Goal: Task Accomplishment & Management: Manage account settings

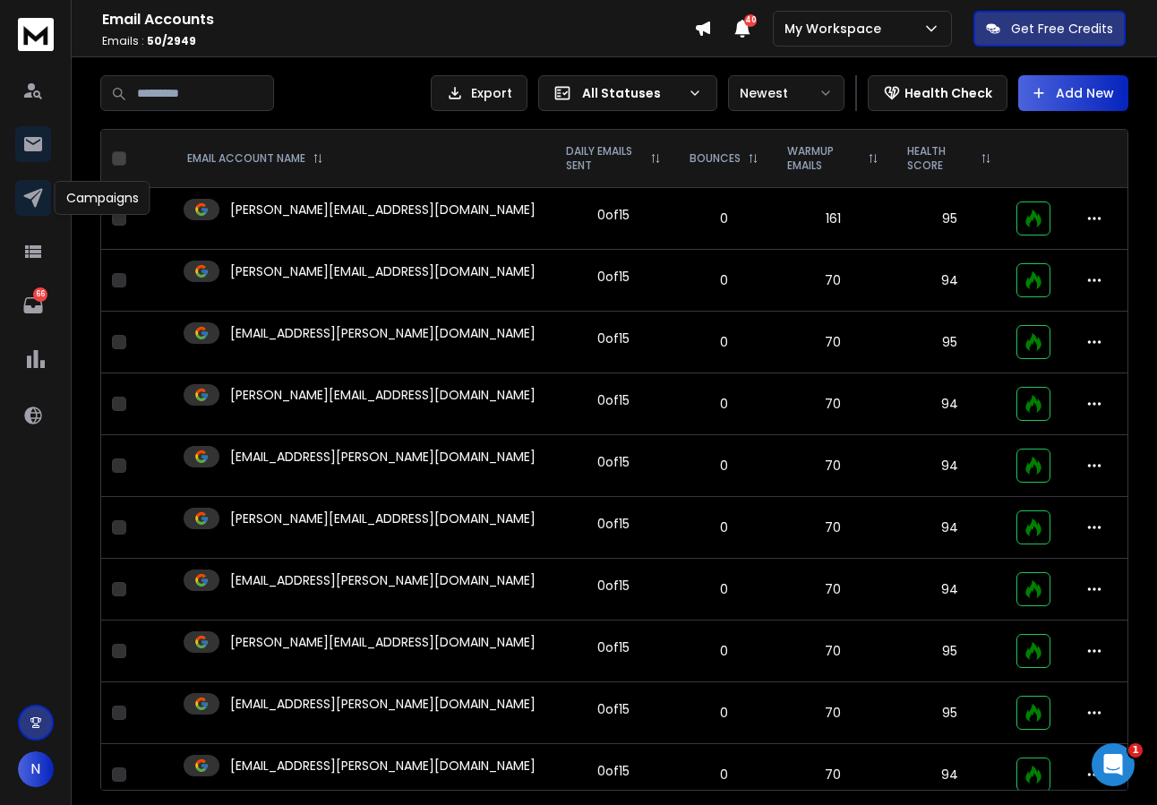
click at [35, 205] on icon at bounding box center [32, 197] width 19 height 19
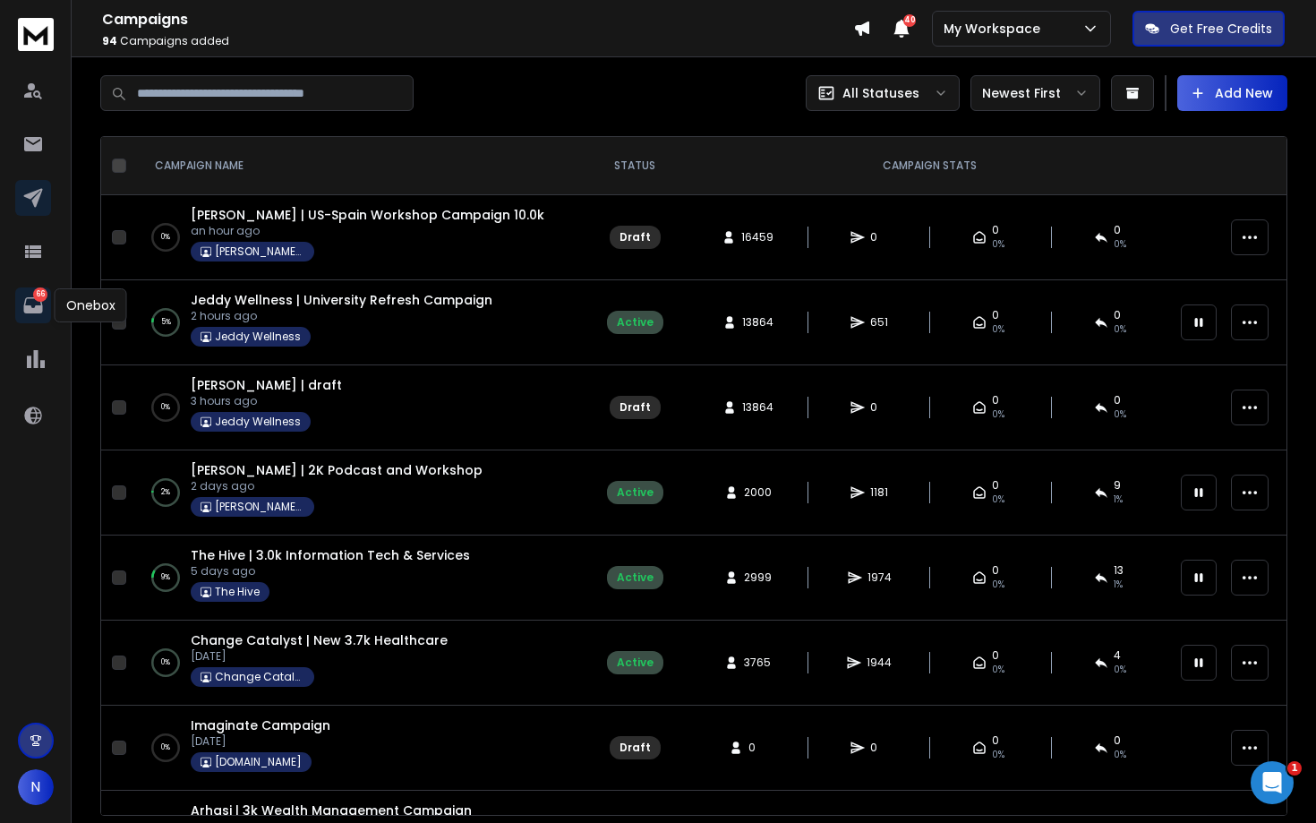
click at [30, 315] on icon at bounding box center [32, 305] width 21 height 21
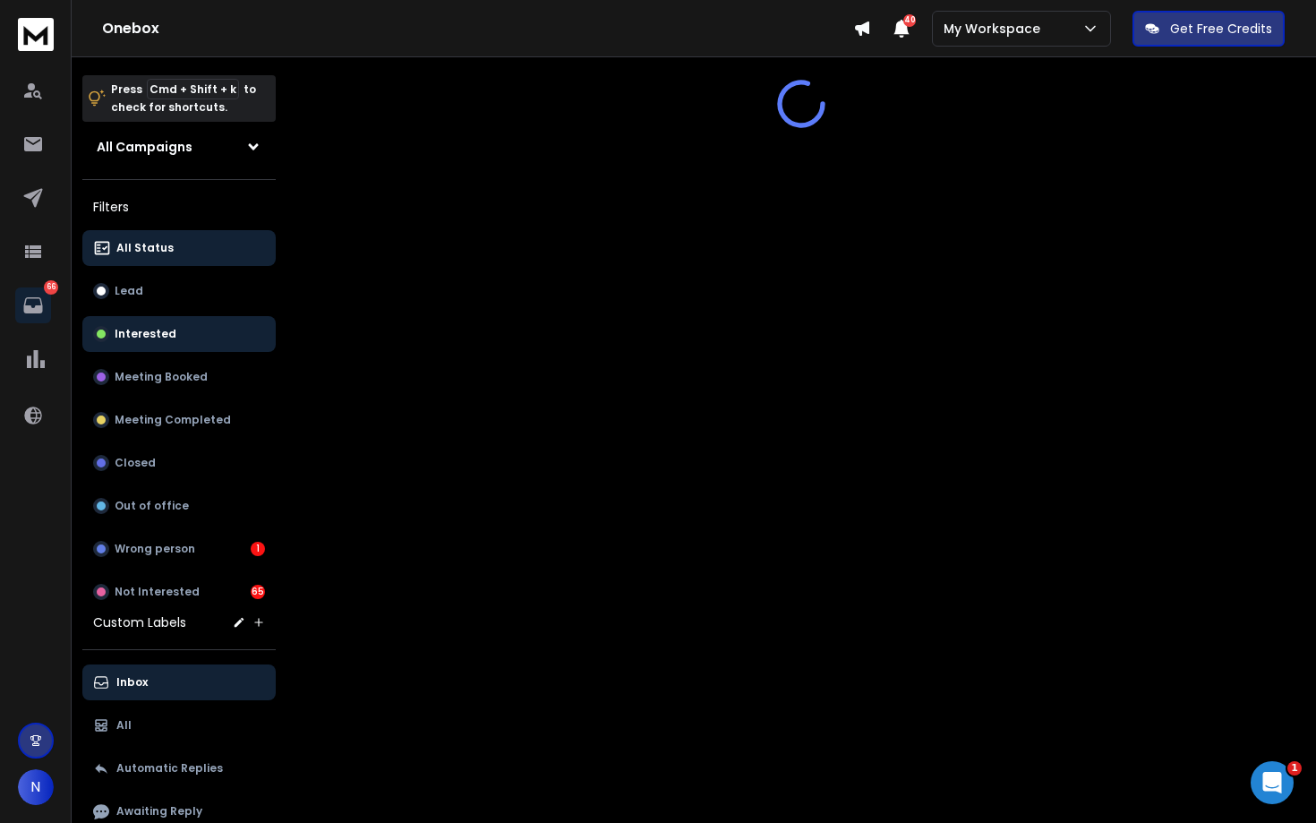
click at [196, 338] on button "Interested" at bounding box center [178, 334] width 193 height 36
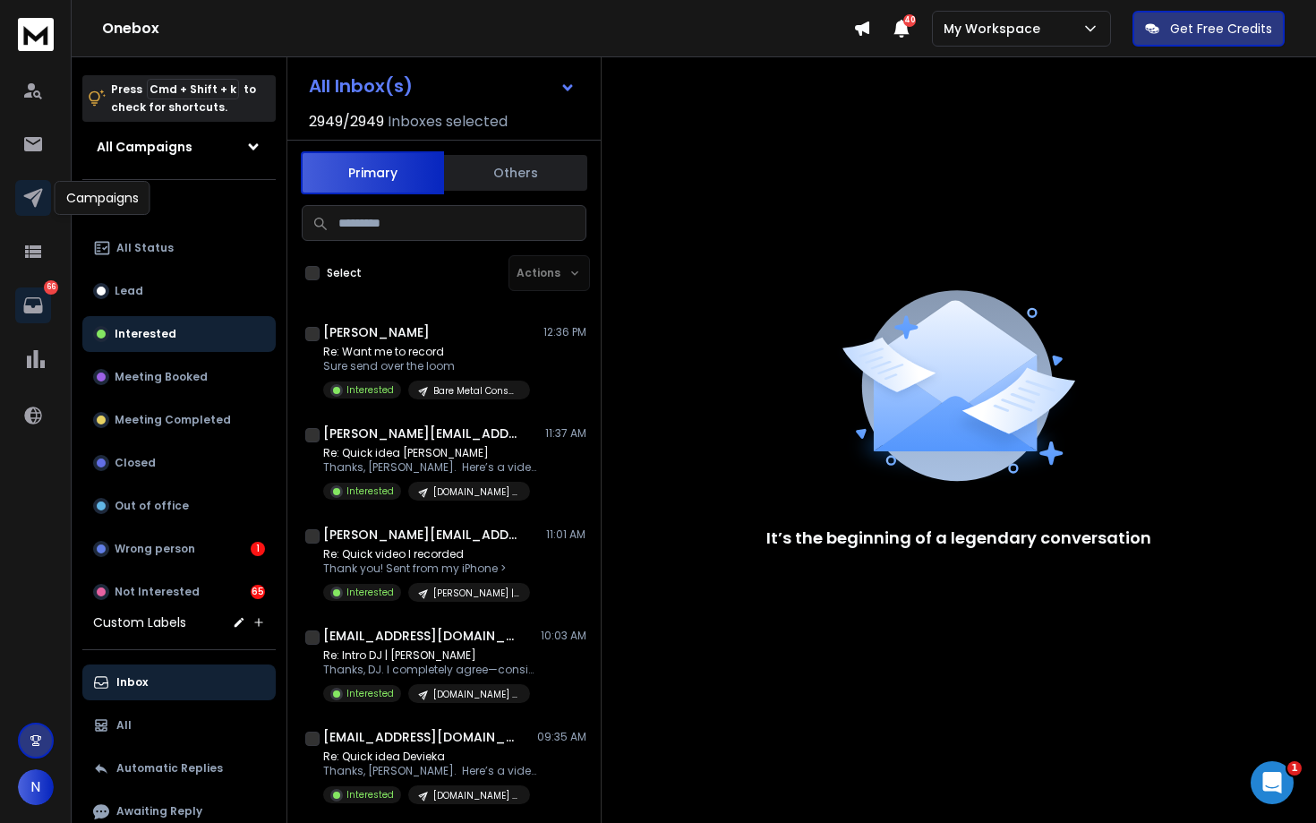
click at [32, 201] on icon at bounding box center [32, 197] width 19 height 19
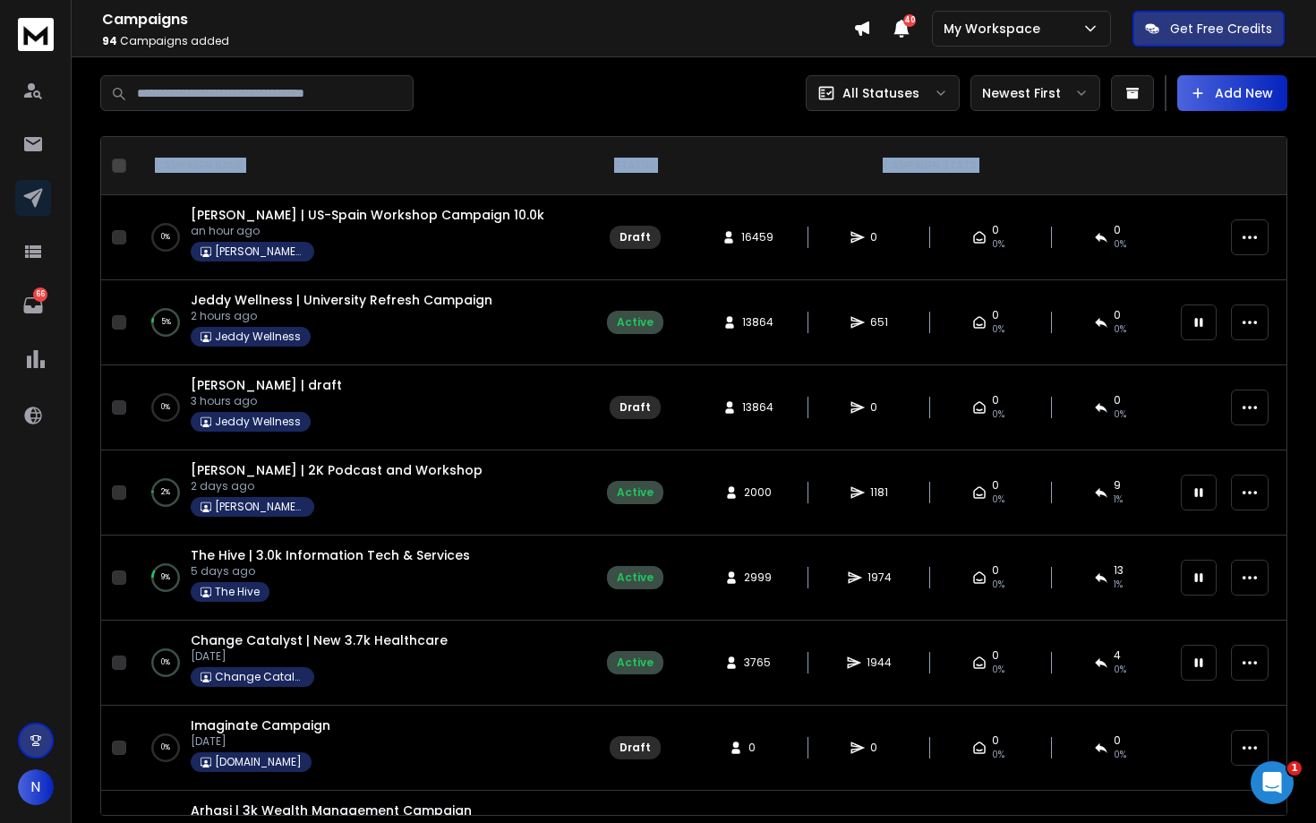
drag, startPoint x: 144, startPoint y: 201, endPoint x: 520, endPoint y: 153, distance: 379.2
click at [520, 153] on th "CAMPAIGN NAME" at bounding box center [357, 166] width 448 height 58
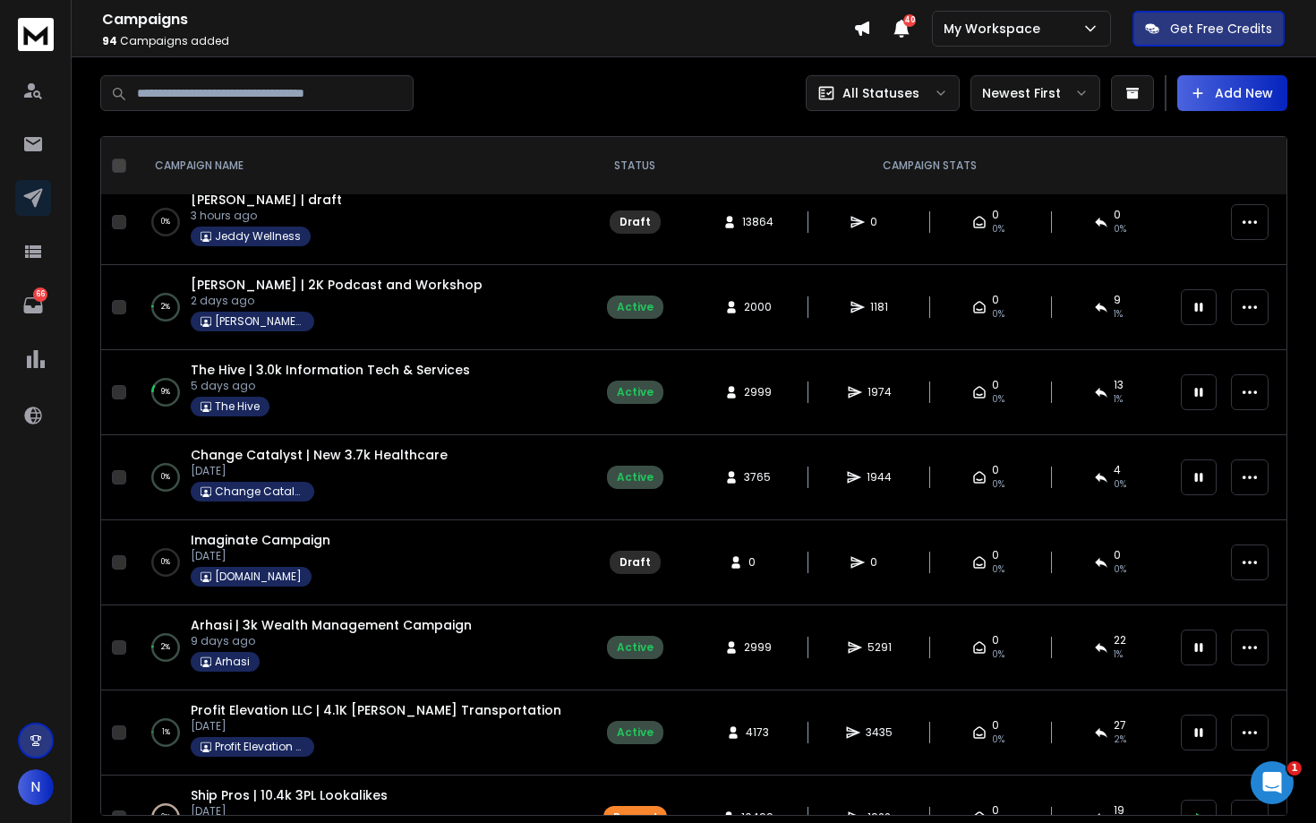
scroll to position [188, 0]
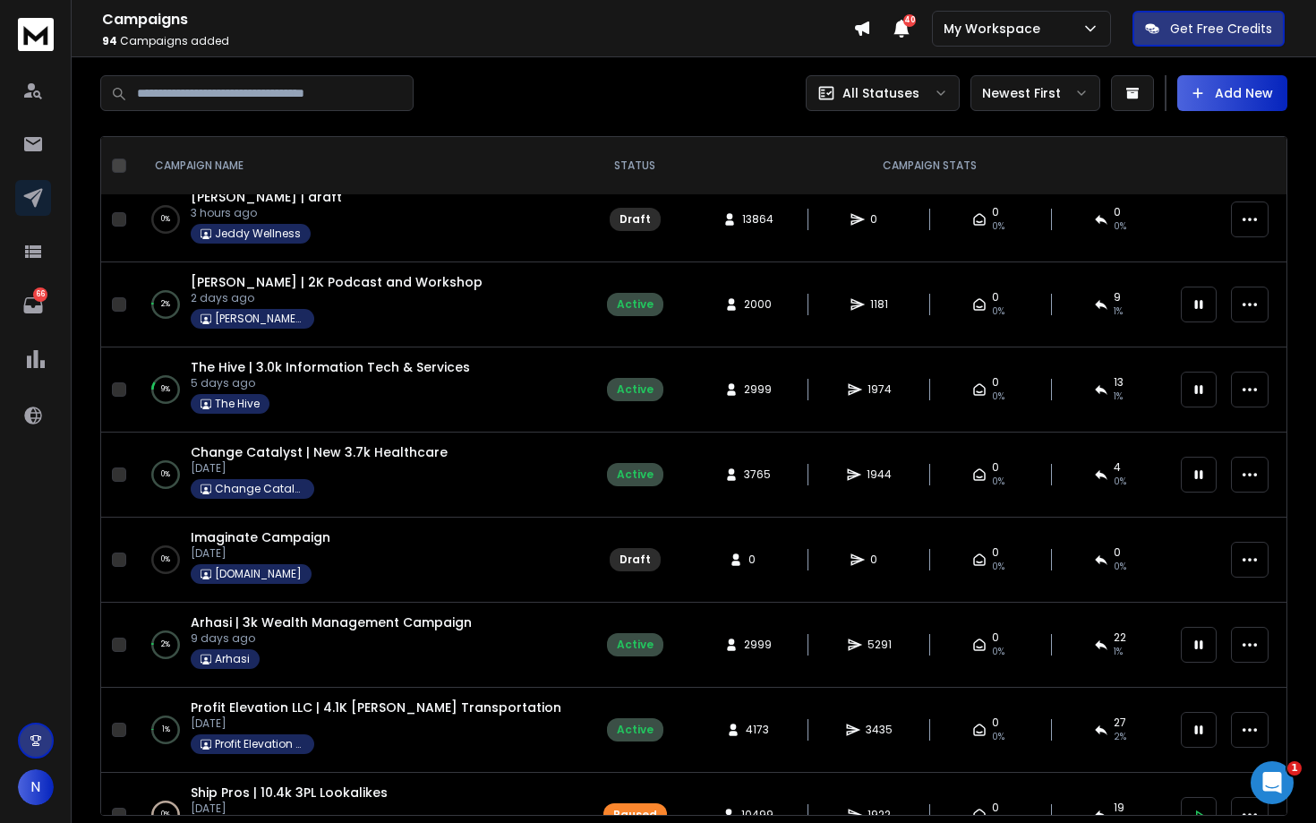
click at [374, 277] on span "[PERSON_NAME] | 2K Podcast and Workshop" at bounding box center [337, 282] width 292 height 18
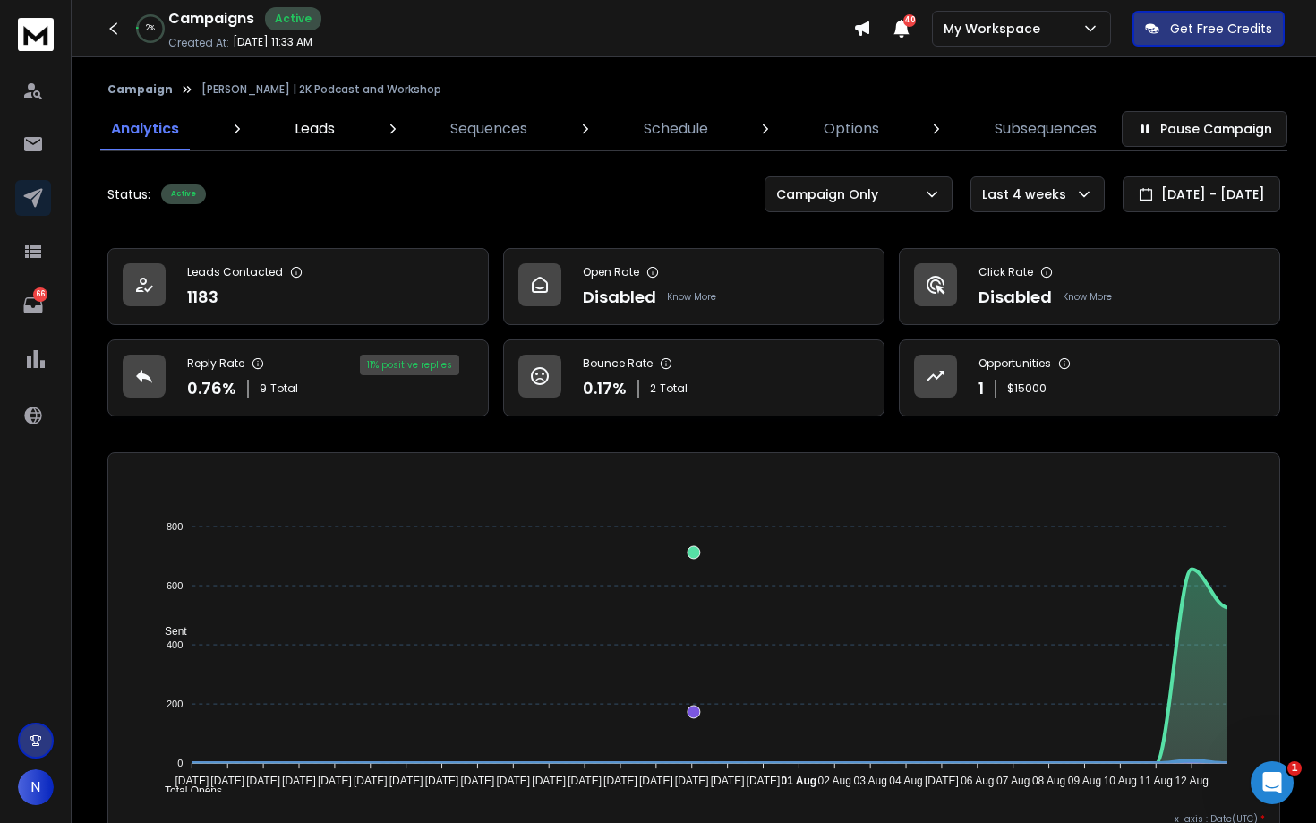
click at [330, 133] on p "Leads" at bounding box center [315, 128] width 40 height 21
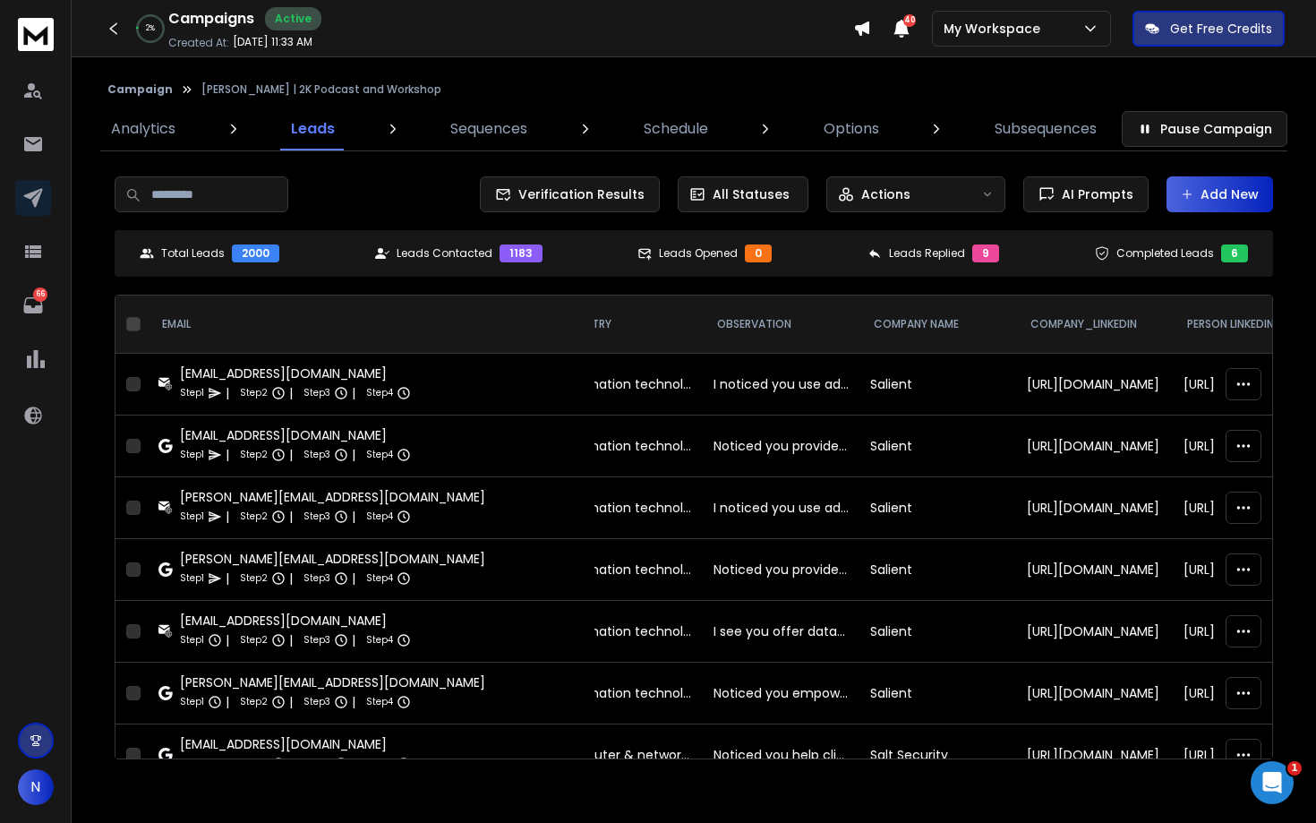
scroll to position [0, 782]
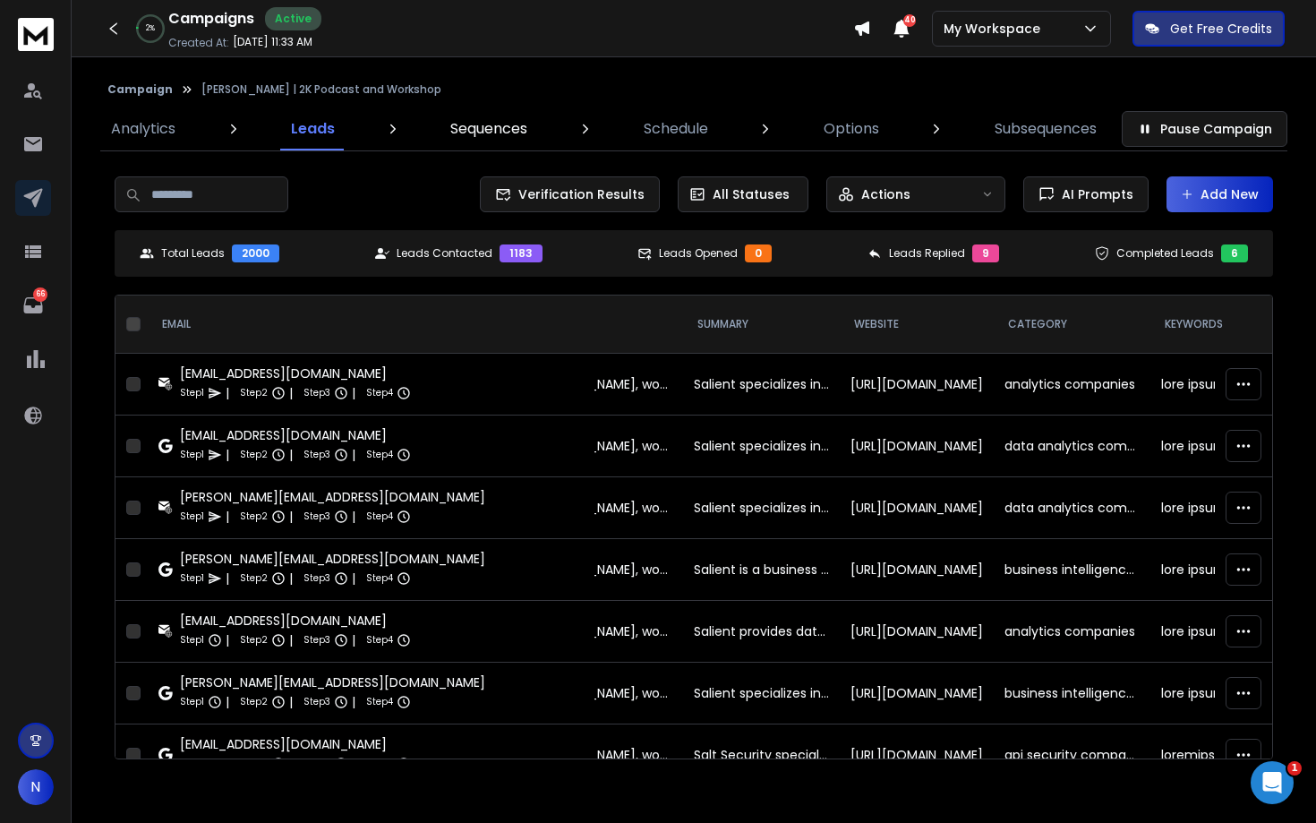
click at [493, 141] on link "Sequences" at bounding box center [489, 128] width 99 height 43
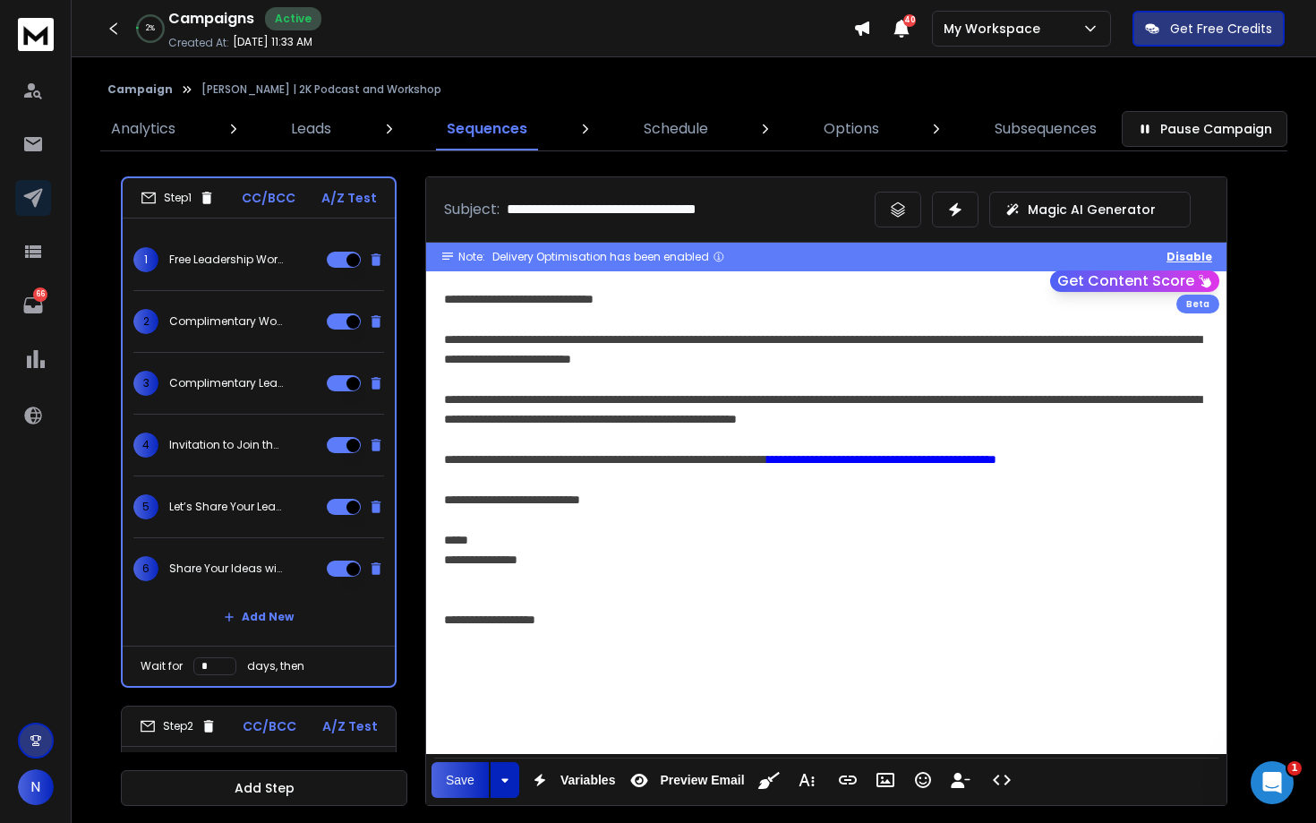
click at [255, 330] on div "2 Complimentary Workshop for Your Team?" at bounding box center [208, 321] width 150 height 25
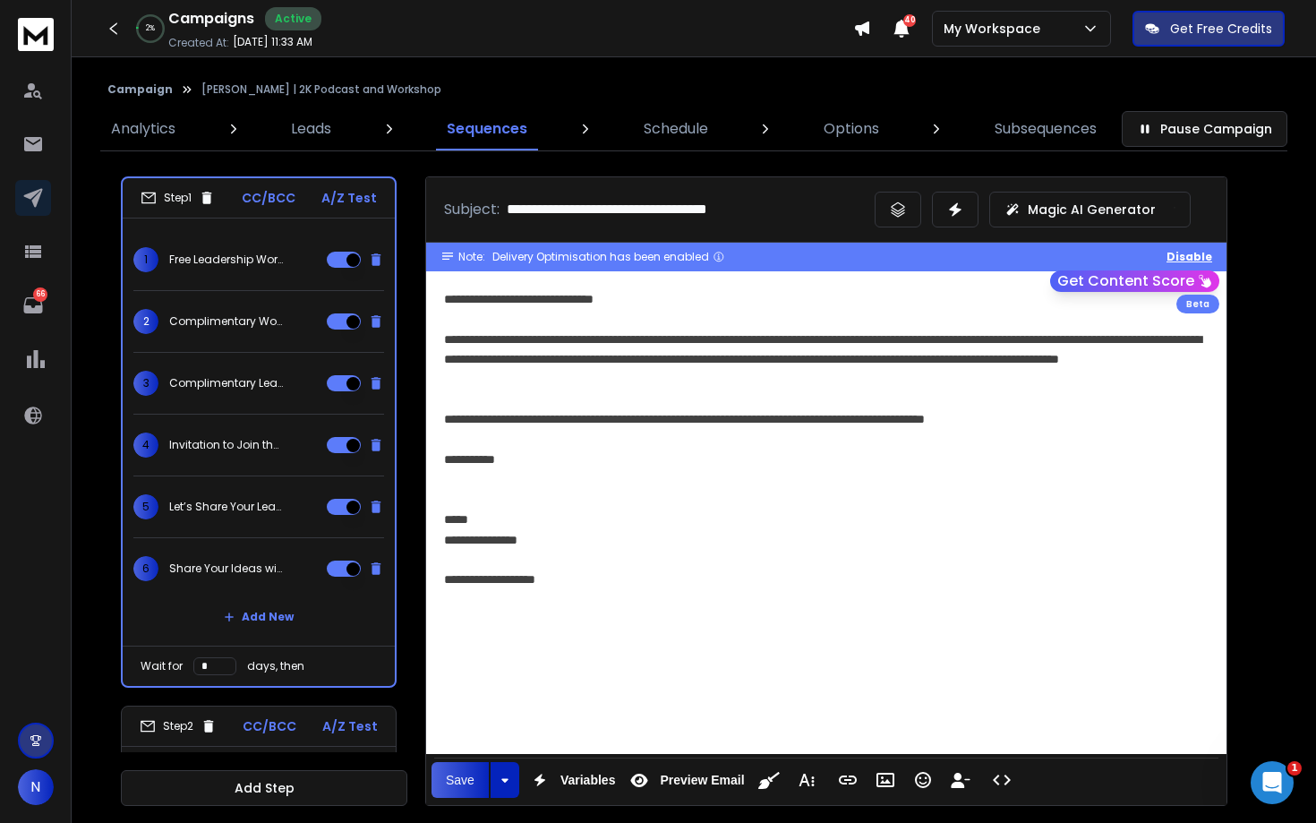
click at [238, 394] on div "3 Complimentary Leadership Workshop?" at bounding box center [208, 383] width 150 height 25
click at [227, 441] on p "Invitation to Join the Love in Action Podcast" at bounding box center [226, 445] width 115 height 14
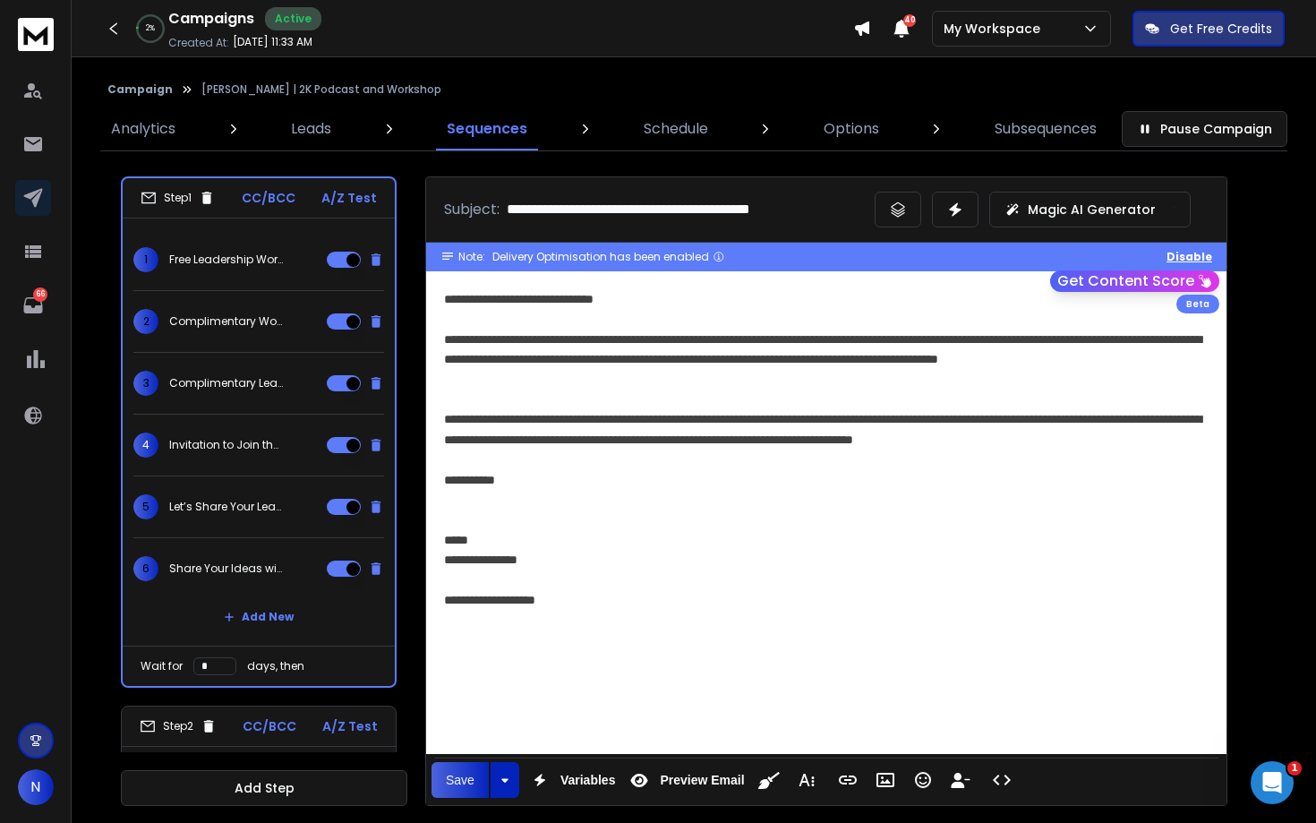
click at [219, 484] on div "5 Let’s Share Your Leadership Story" at bounding box center [258, 507] width 251 height 62
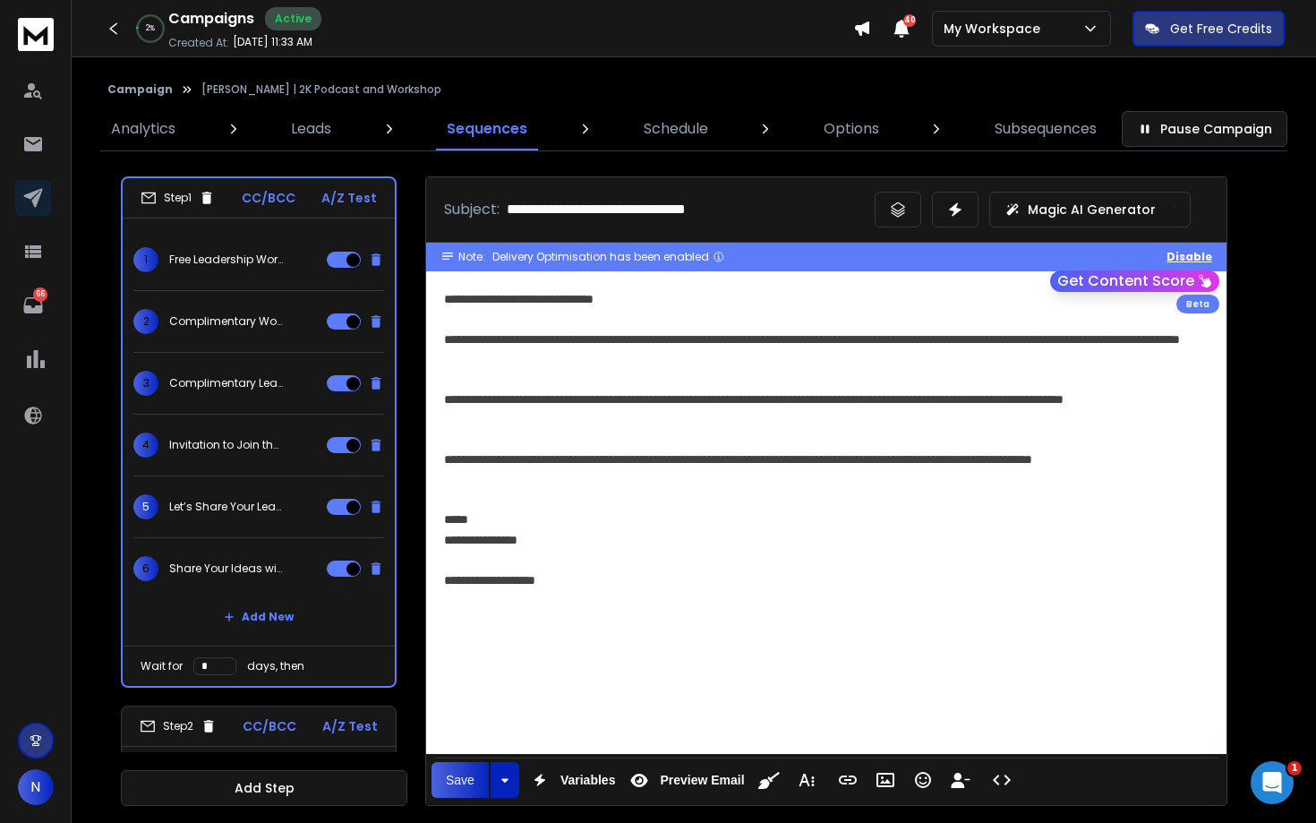
click at [213, 538] on div "6 Share Your Ideas with a Global Leadership Audience" at bounding box center [258, 568] width 251 height 61
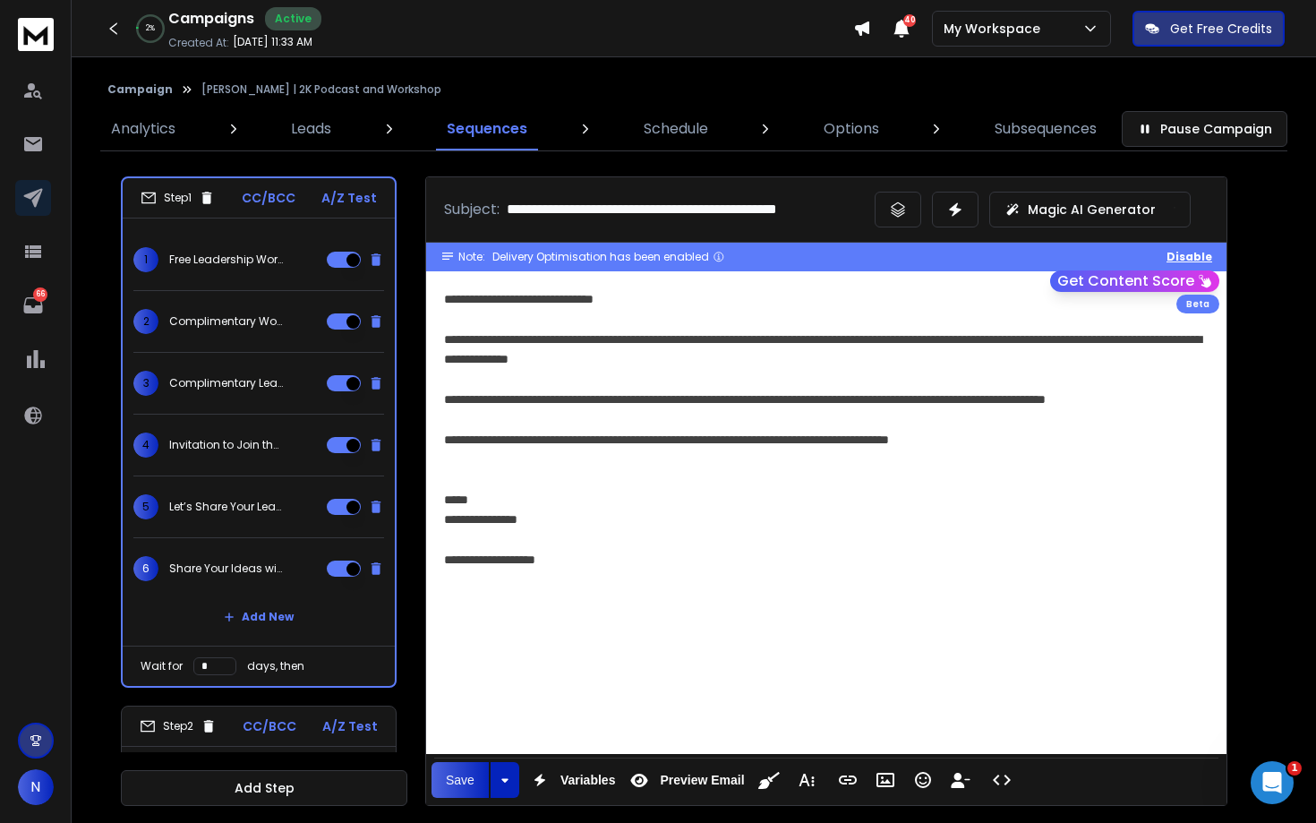
click at [210, 562] on p "Share Your Ideas with a Global Leadership Audience" at bounding box center [226, 569] width 115 height 14
click at [210, 486] on div "5 Let’s Share Your Leadership Story" at bounding box center [258, 507] width 251 height 62
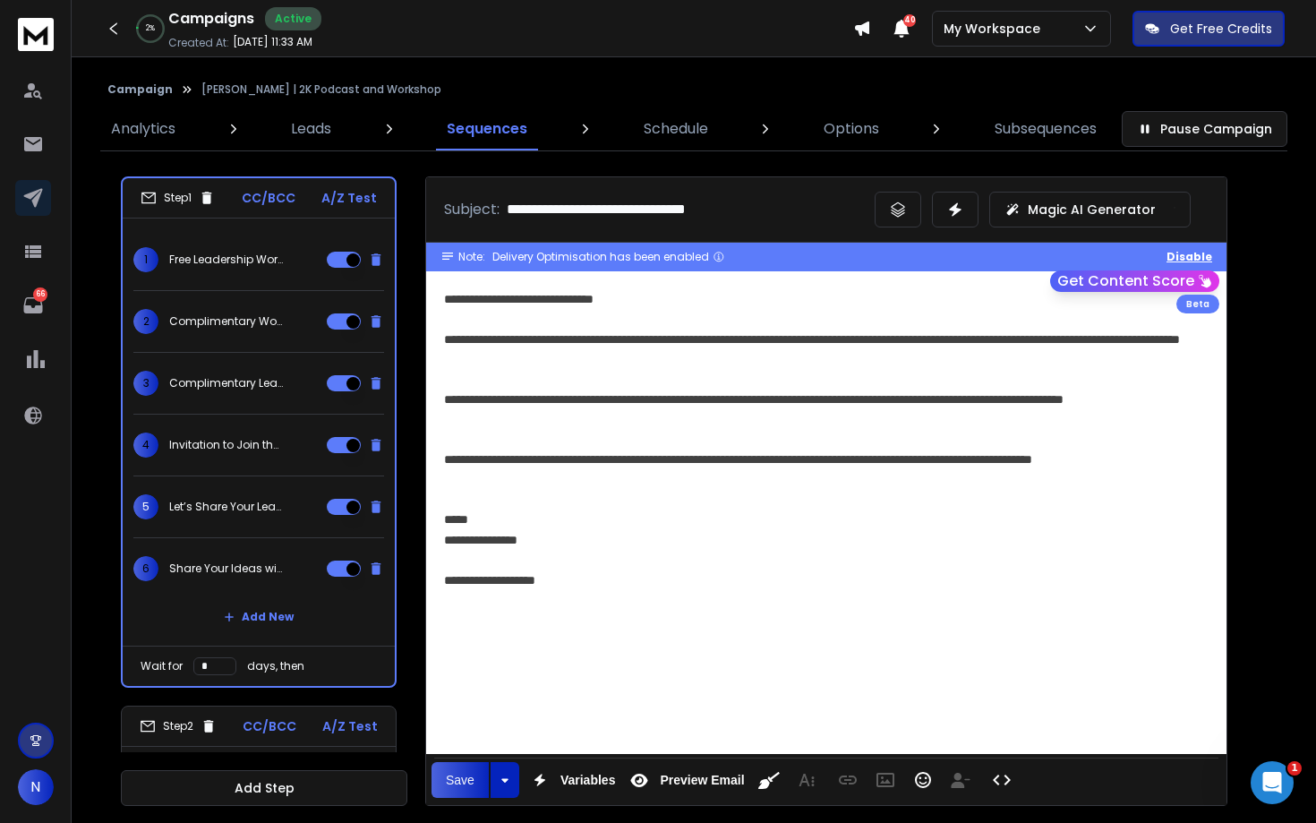
click at [211, 411] on div "3 Complimentary Leadership Workshop?" at bounding box center [258, 384] width 251 height 62
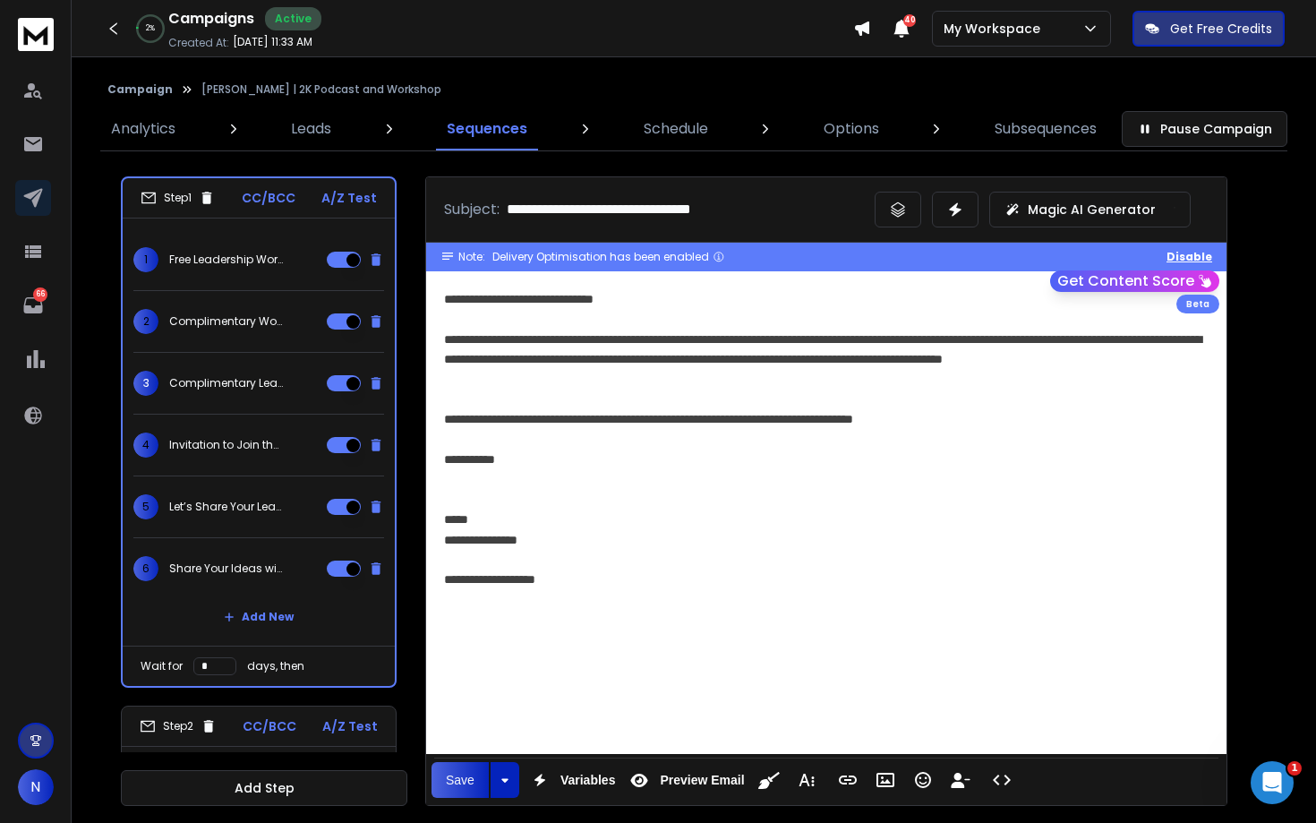
click at [214, 362] on div "3 Complimentary Leadership Workshop?" at bounding box center [258, 384] width 251 height 62
click at [218, 306] on div "2 Complimentary Workshop for Your Team?" at bounding box center [258, 322] width 251 height 62
type input "**********"
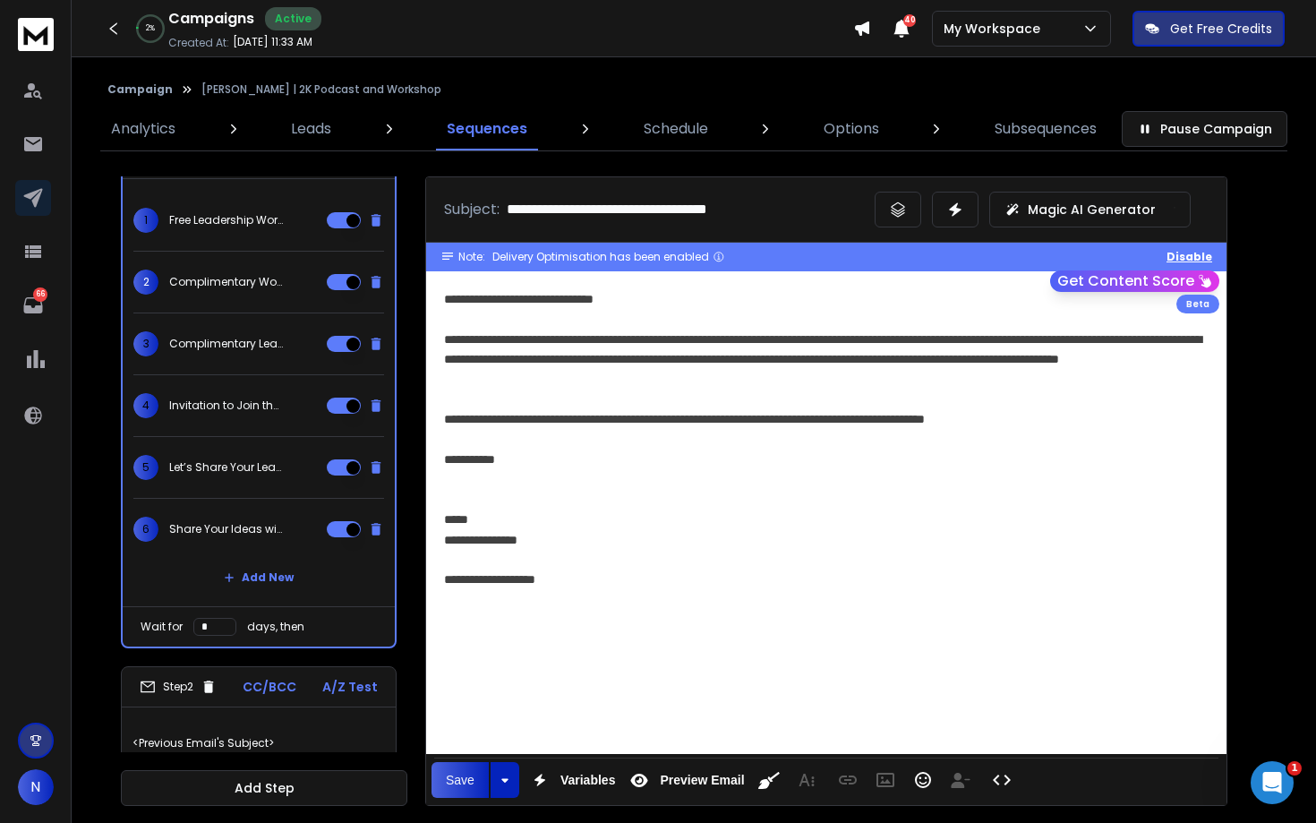
scroll to position [120, 0]
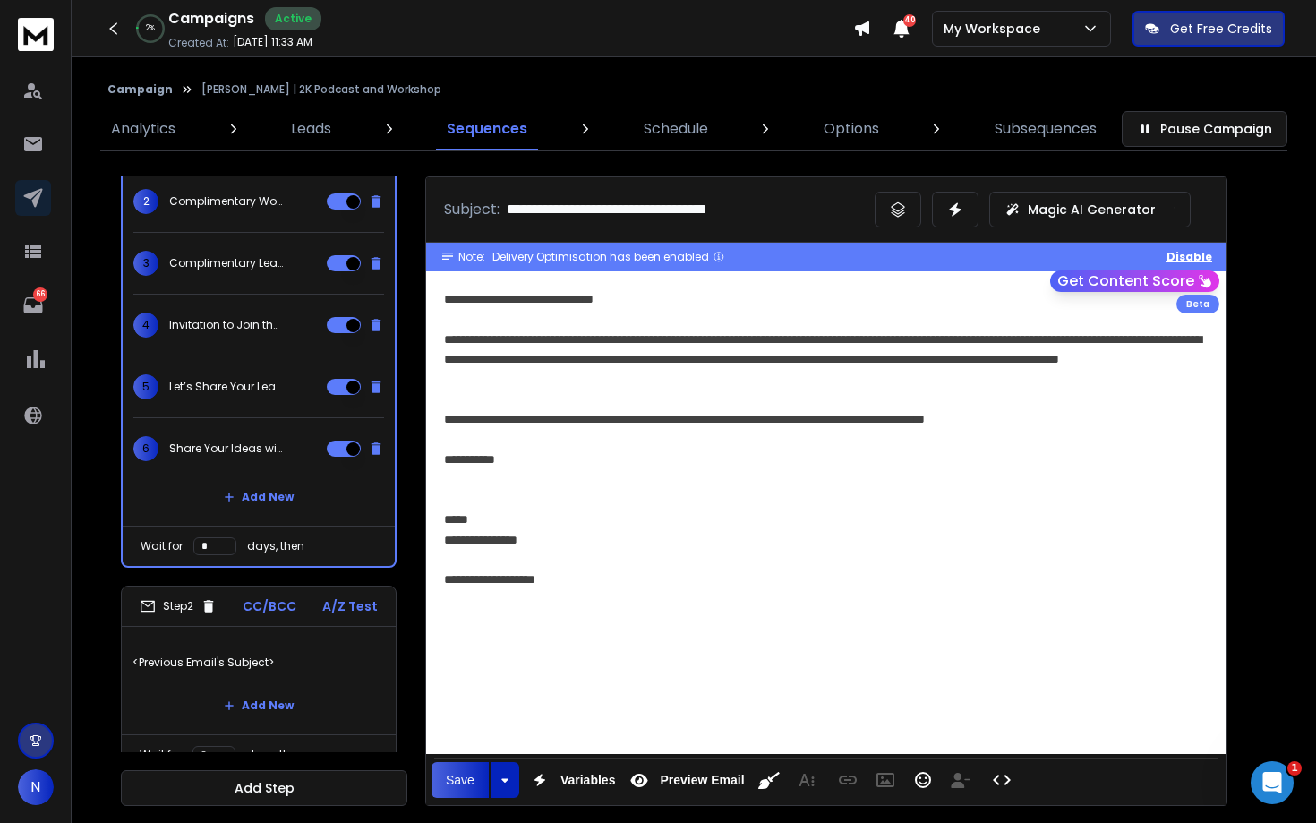
click at [227, 656] on p "<Previous Email's Subject>" at bounding box center [259, 663] width 253 height 50
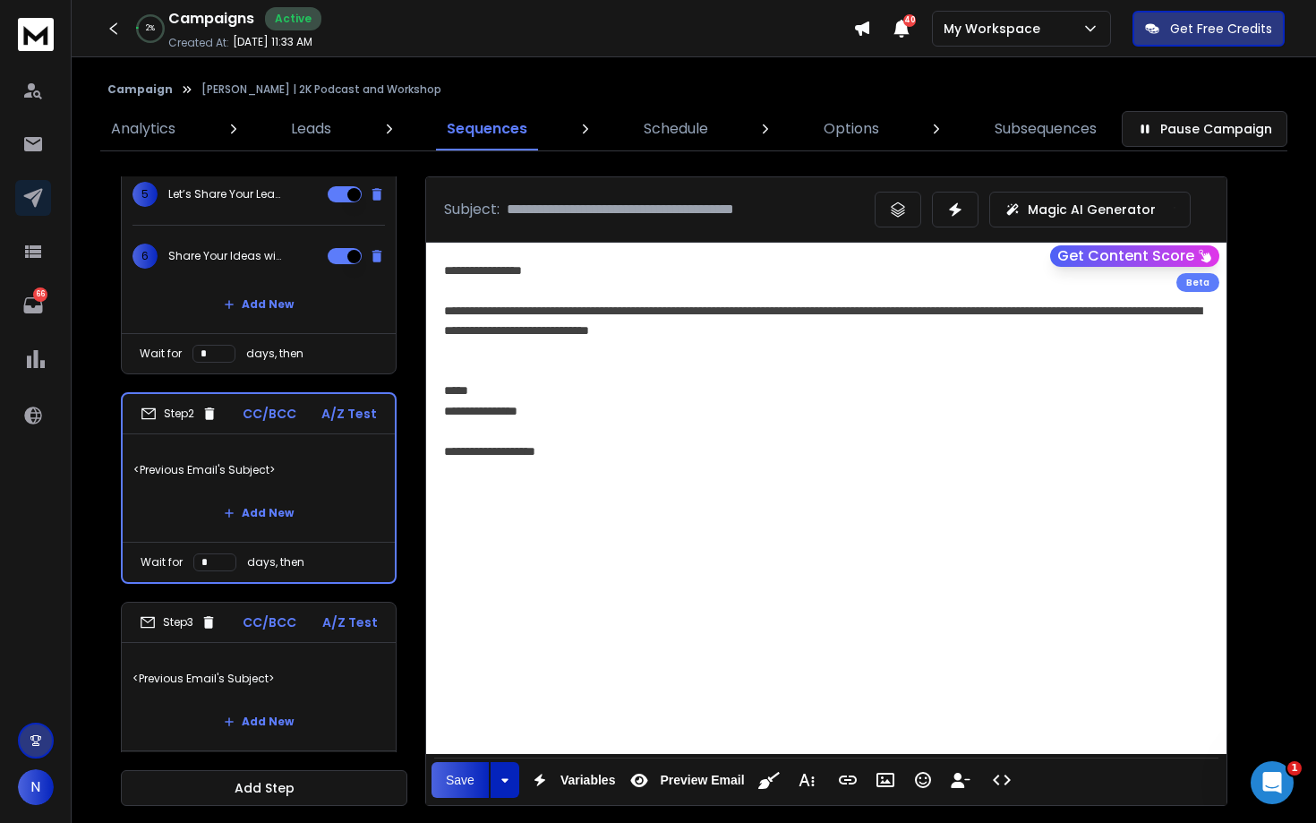
click at [227, 694] on p "<Previous Email's Subject>" at bounding box center [259, 679] width 253 height 50
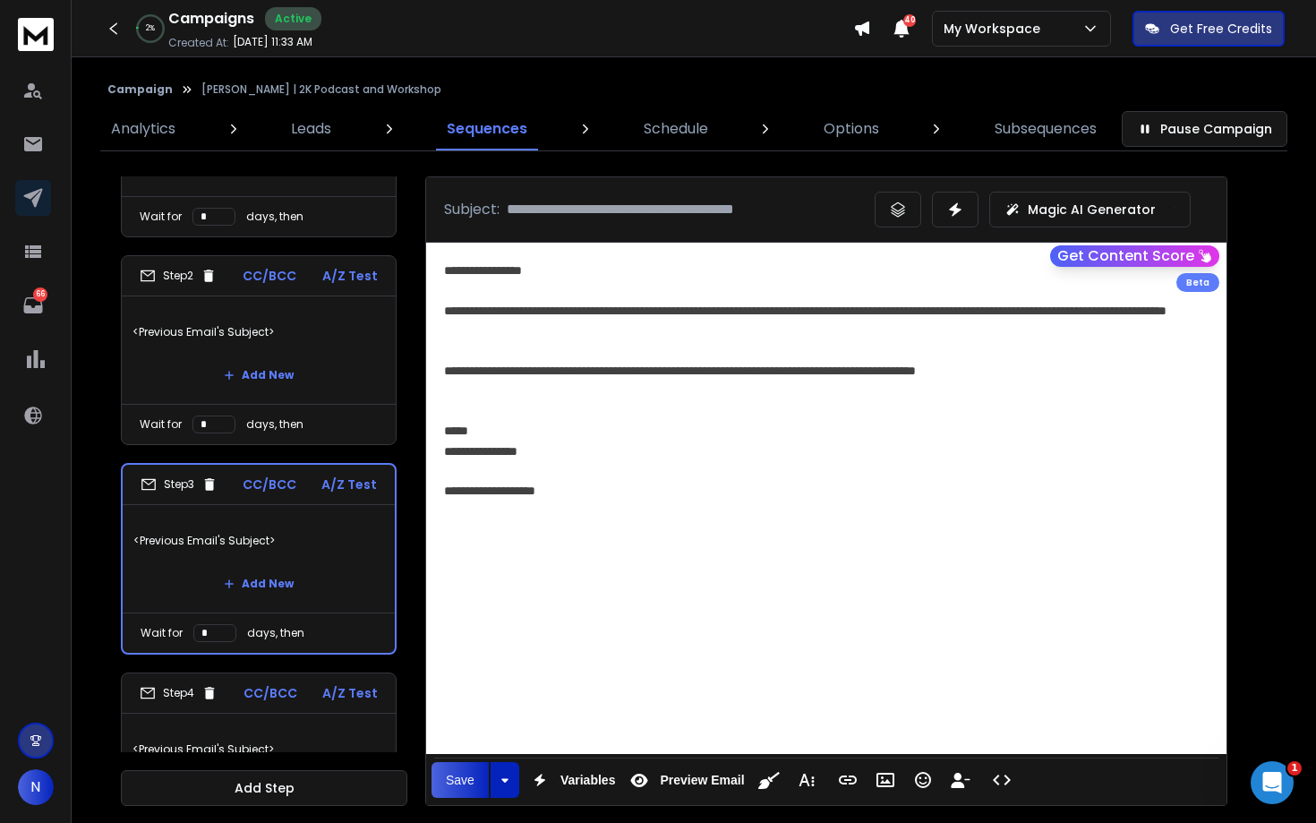
scroll to position [518, 0]
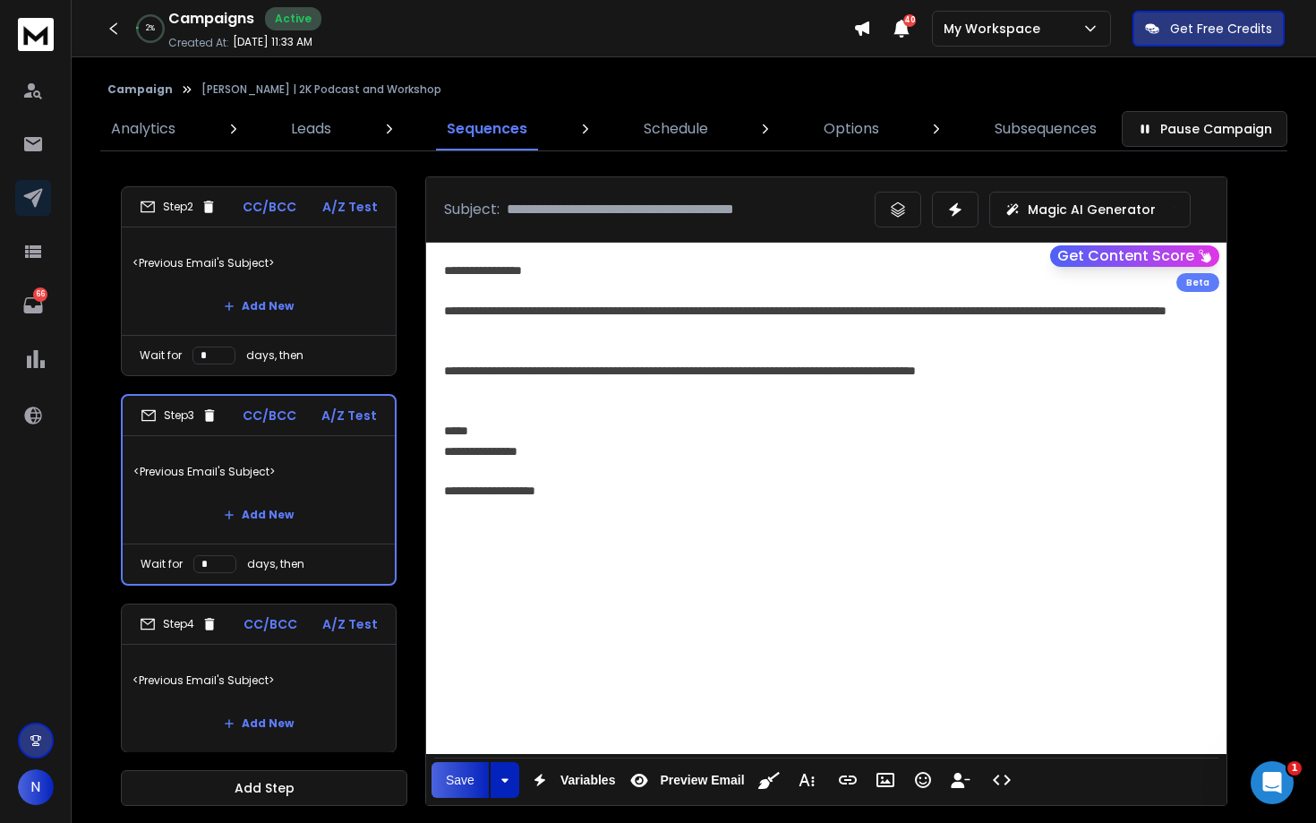
click at [241, 682] on p "<Previous Email's Subject>" at bounding box center [259, 681] width 253 height 50
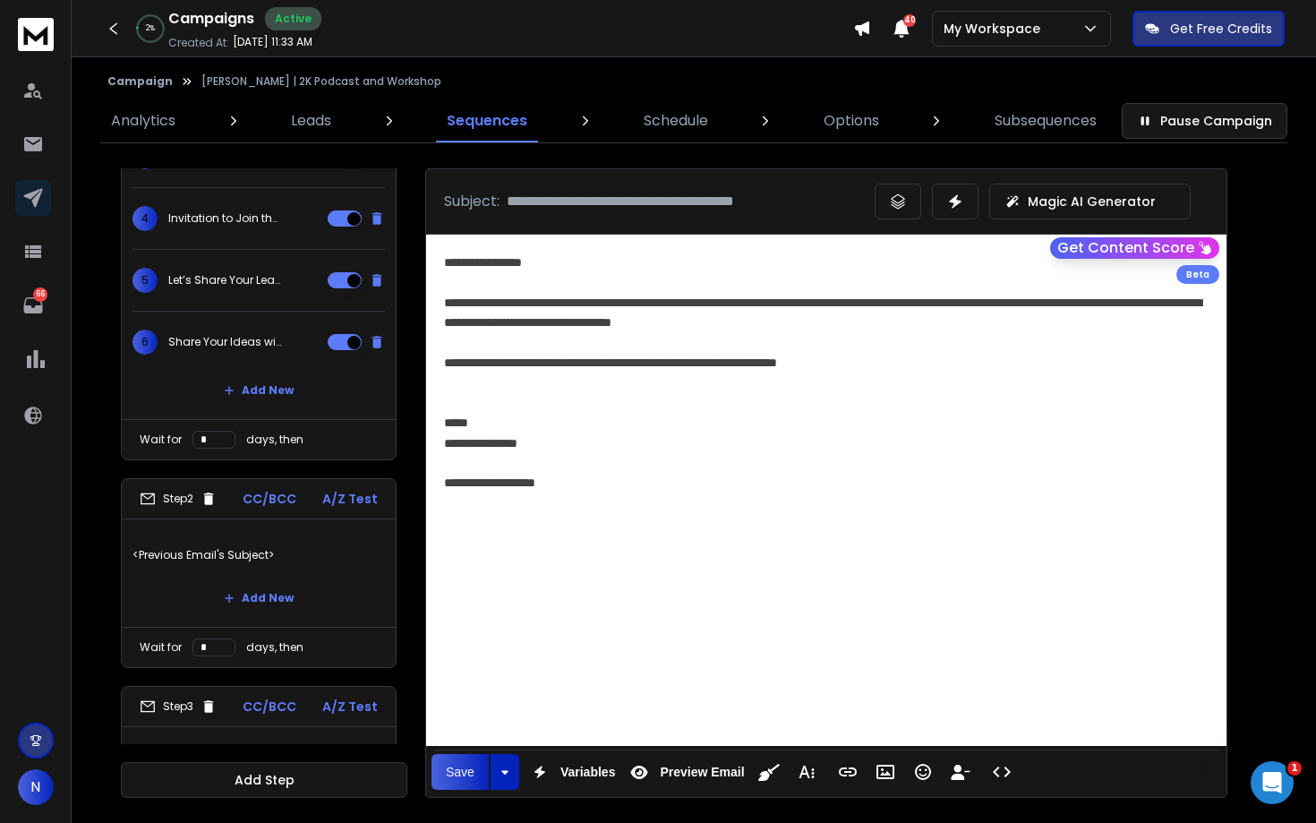
scroll to position [0, 0]
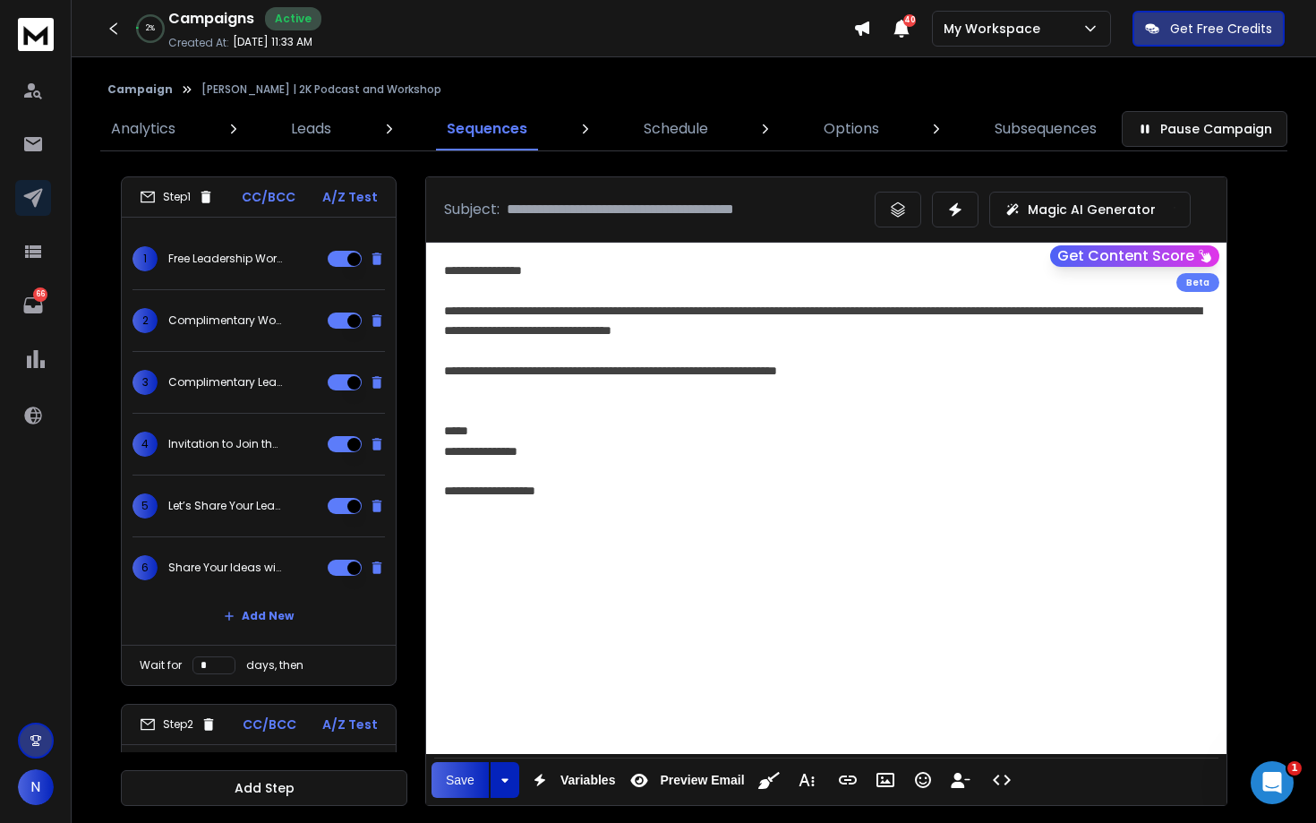
click at [148, 153] on div "**********" at bounding box center [693, 444] width 1187 height 738
click at [148, 135] on p "Analytics" at bounding box center [143, 128] width 64 height 21
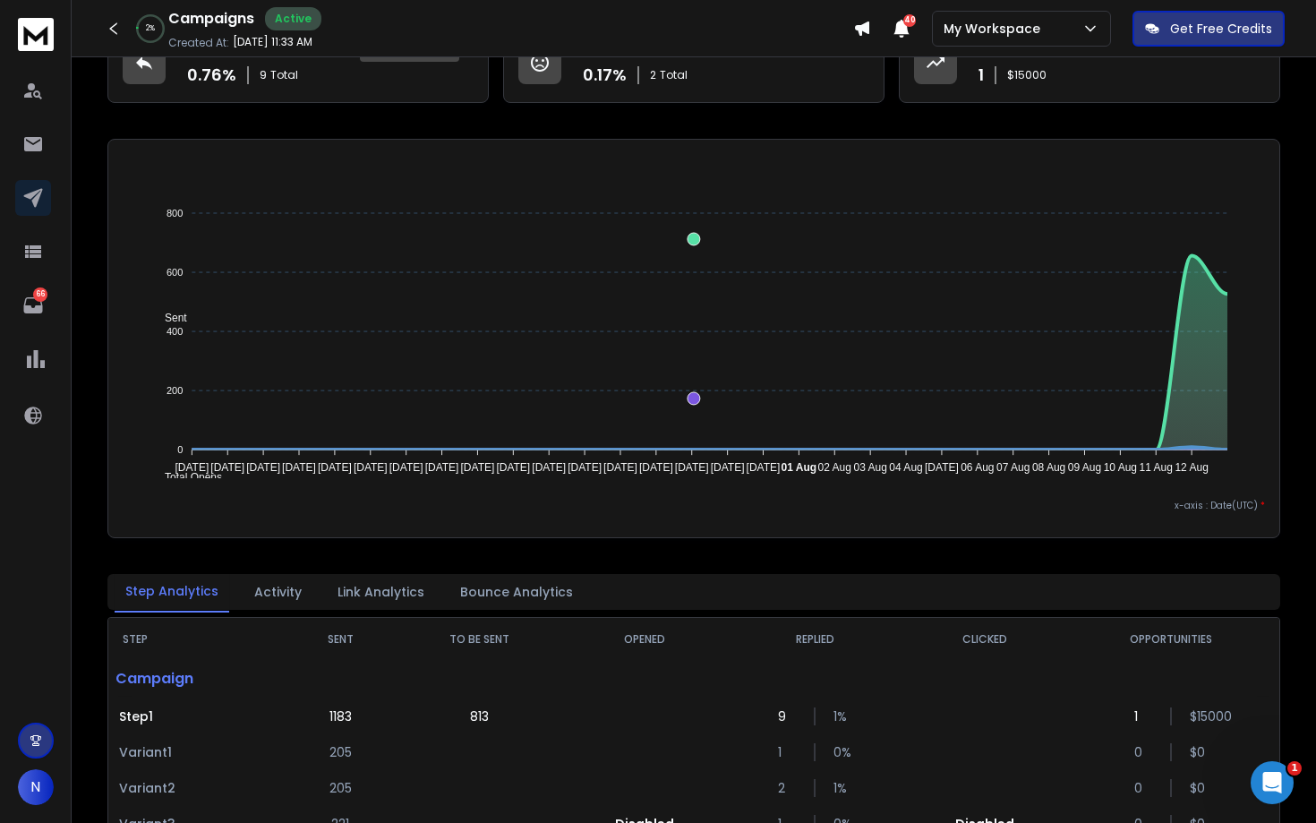
scroll to position [475, 0]
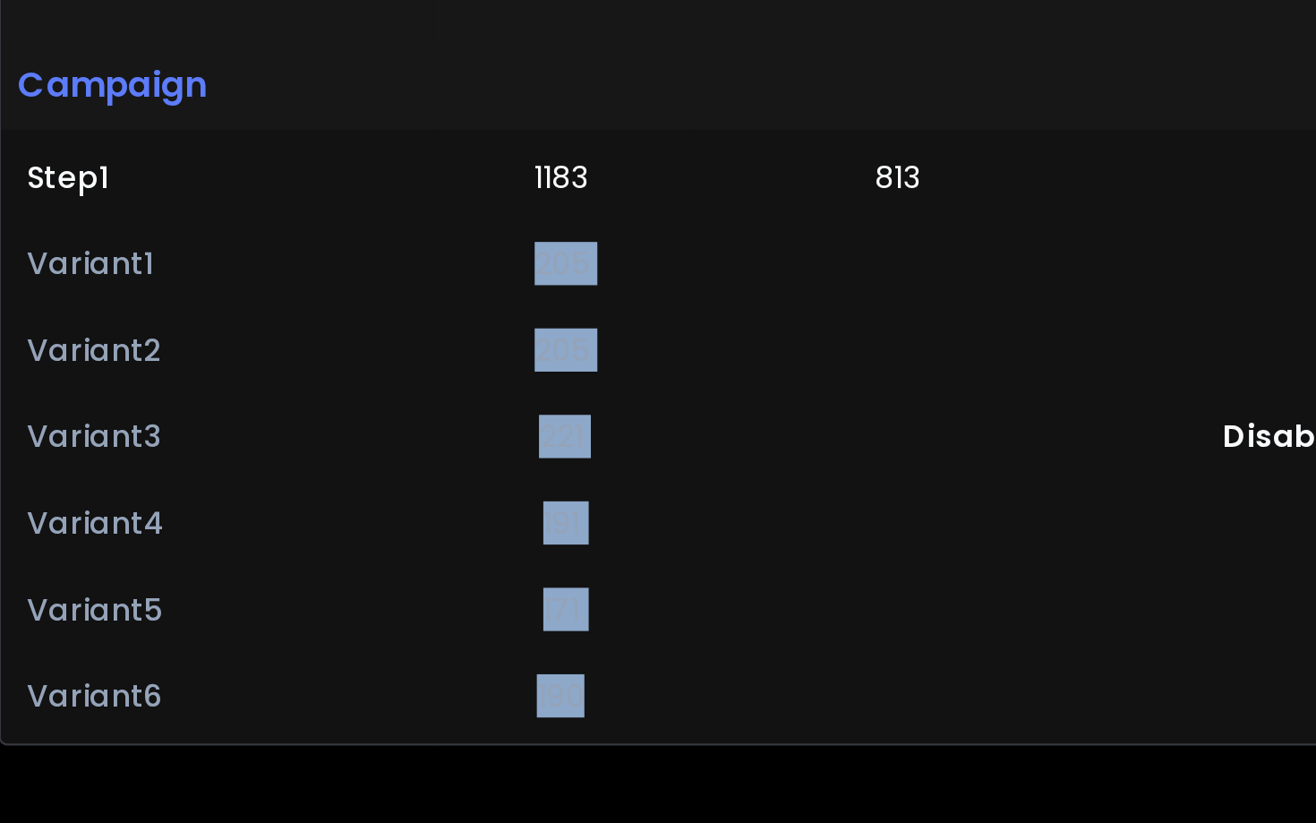
drag, startPoint x: 326, startPoint y: 587, endPoint x: 376, endPoint y: 767, distance: 187.7
click at [376, 767] on div "1183 205 205 221 191 171 190" at bounding box center [340, 662] width 85 height 233
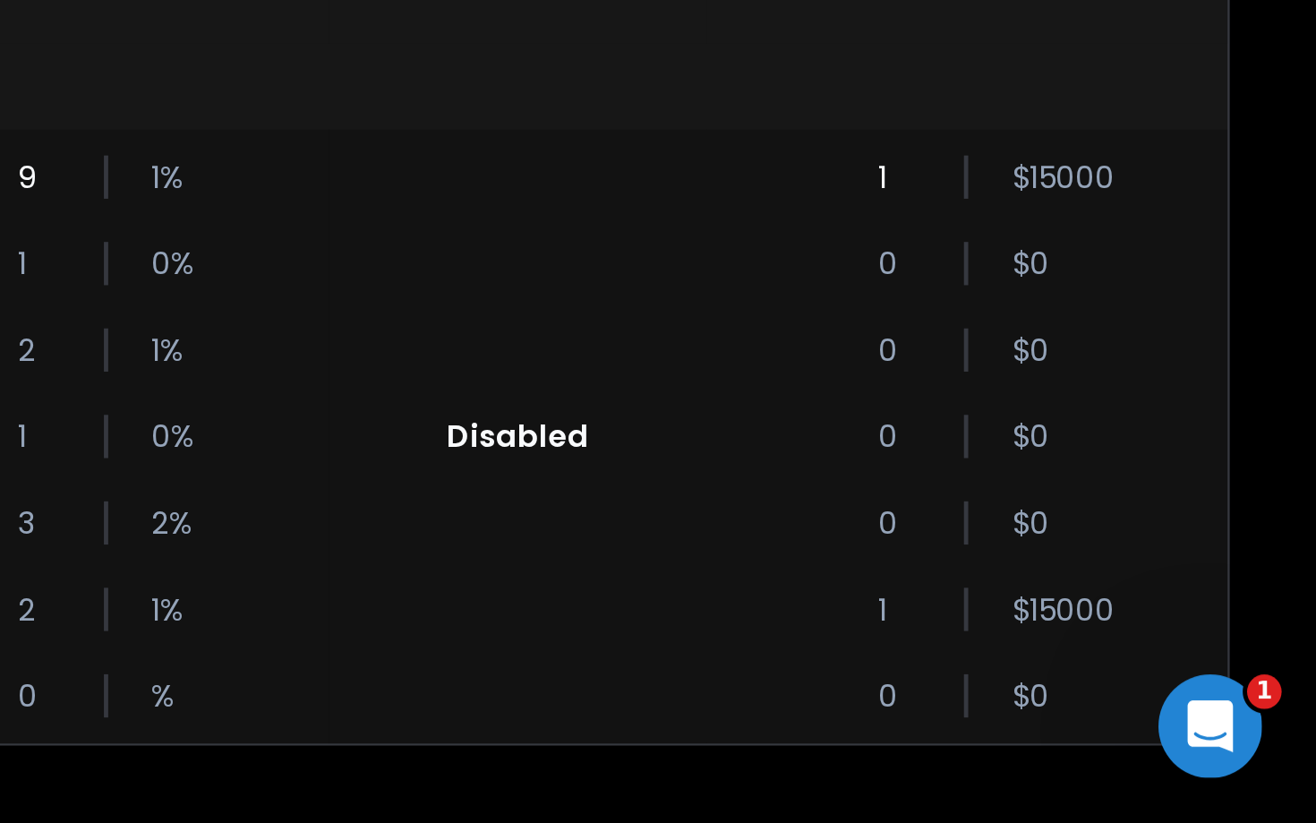
click at [1156, 733] on p "$ 15000" at bounding box center [1199, 734] width 18 height 18
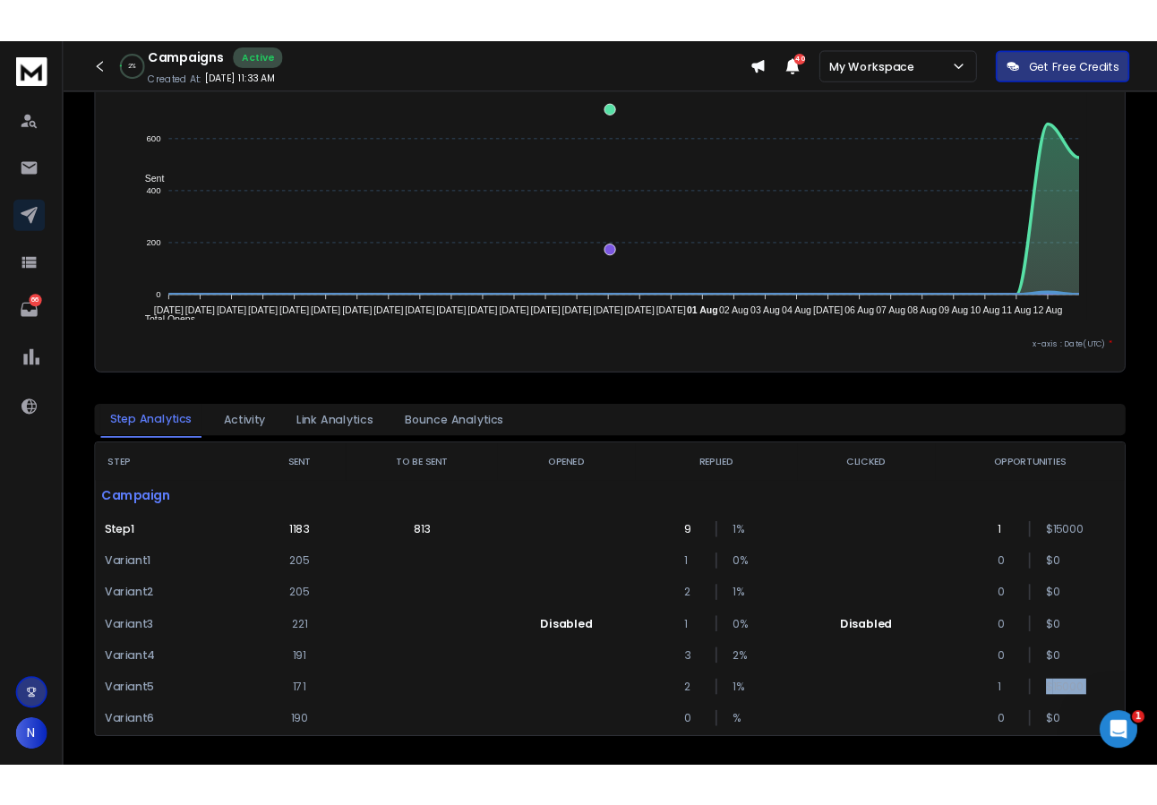
scroll to position [0, 0]
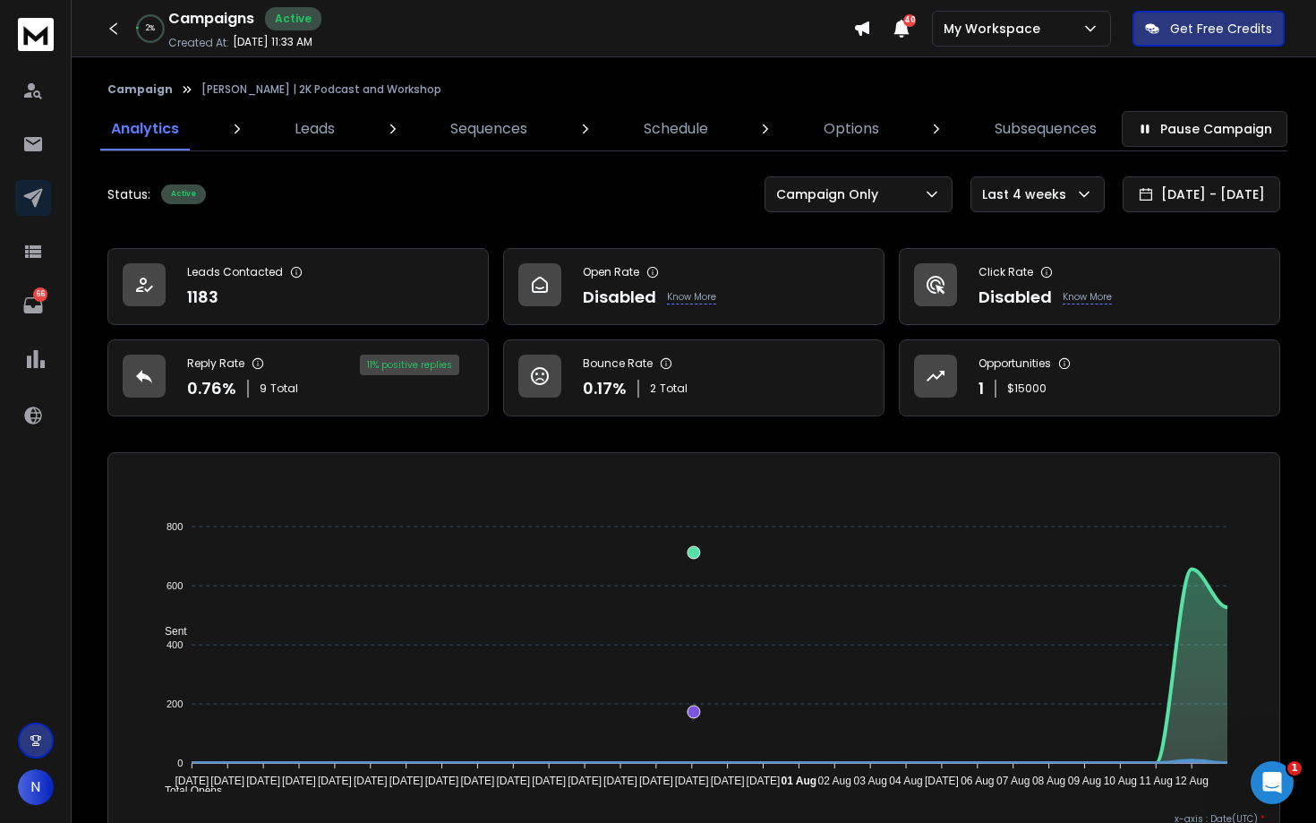
click at [348, 122] on div "Analytics Leads Sequences Schedule Options Subsequences" at bounding box center [603, 128] width 1007 height 43
click at [472, 129] on p "Sequences" at bounding box center [488, 128] width 77 height 21
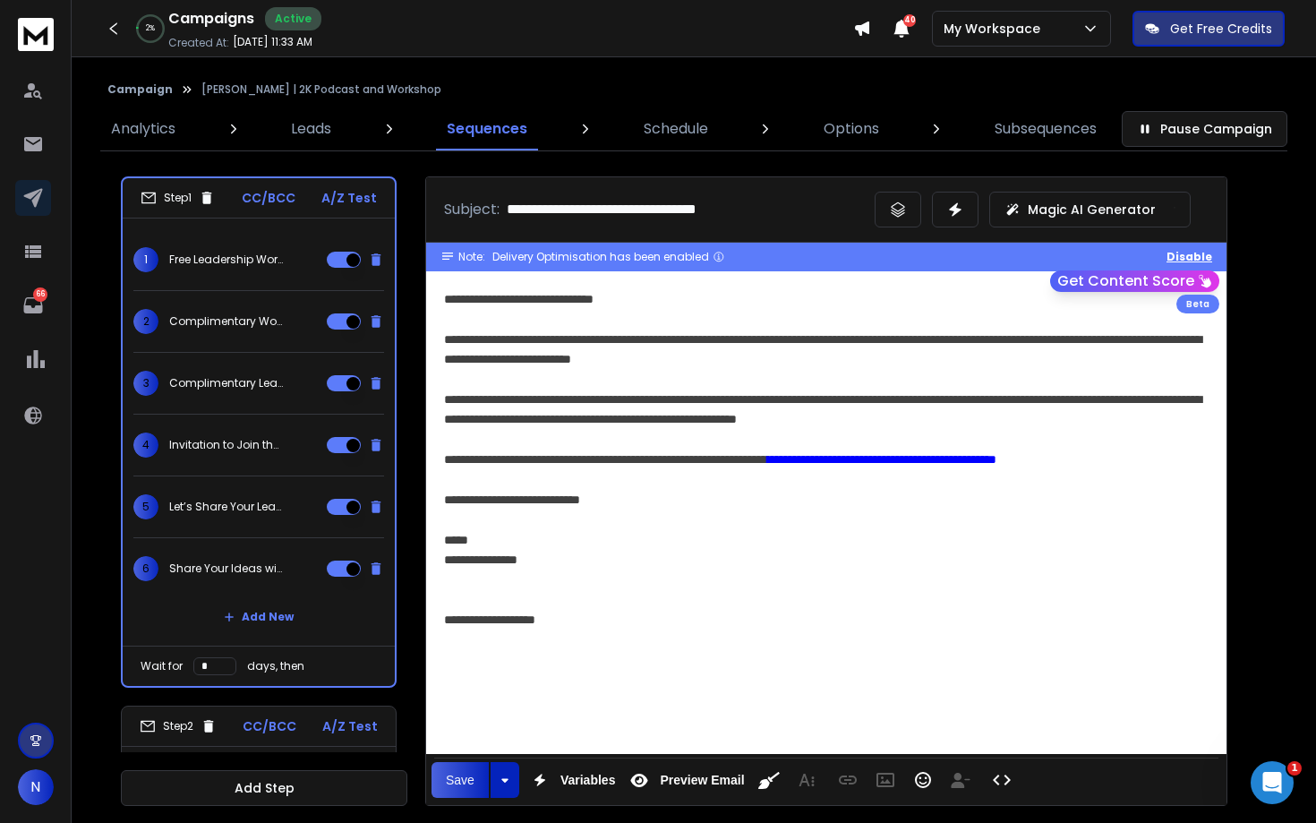
click at [341, 384] on button "button" at bounding box center [344, 383] width 34 height 16
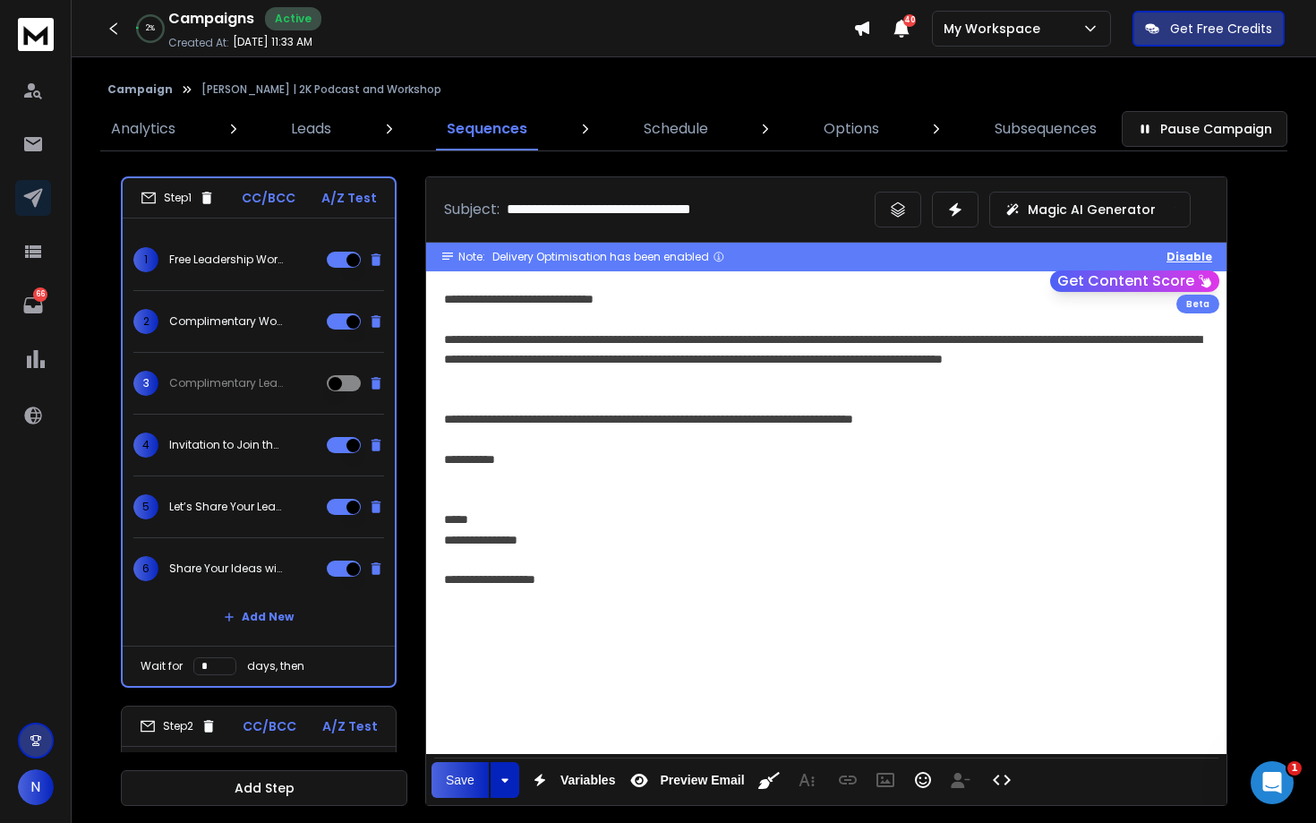
click at [263, 635] on div "1 Free Leadership Workshop Invitation 2 Complimentary Workshop for Your Team? 3…" at bounding box center [259, 432] width 272 height 427
type input "**********"
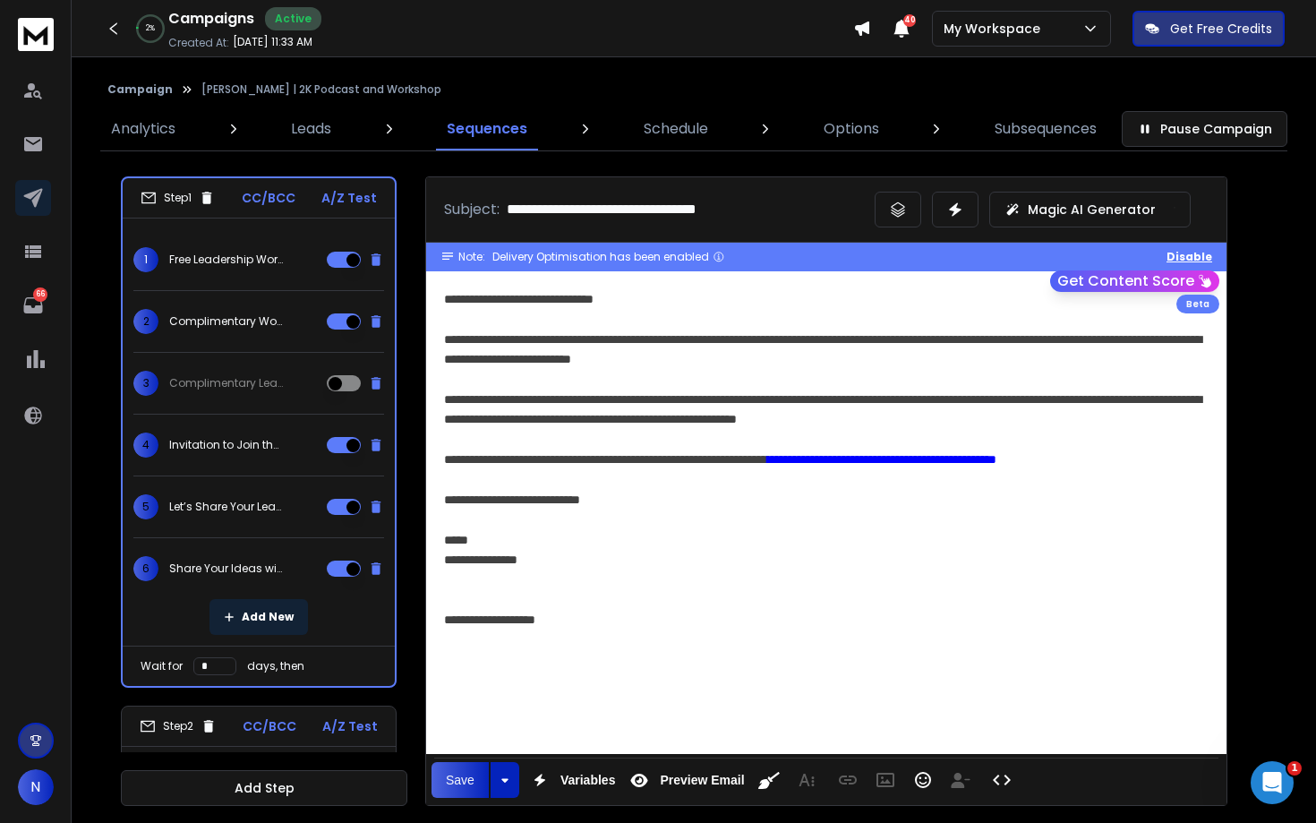
click at [243, 617] on button "Add New" at bounding box center [259, 617] width 99 height 36
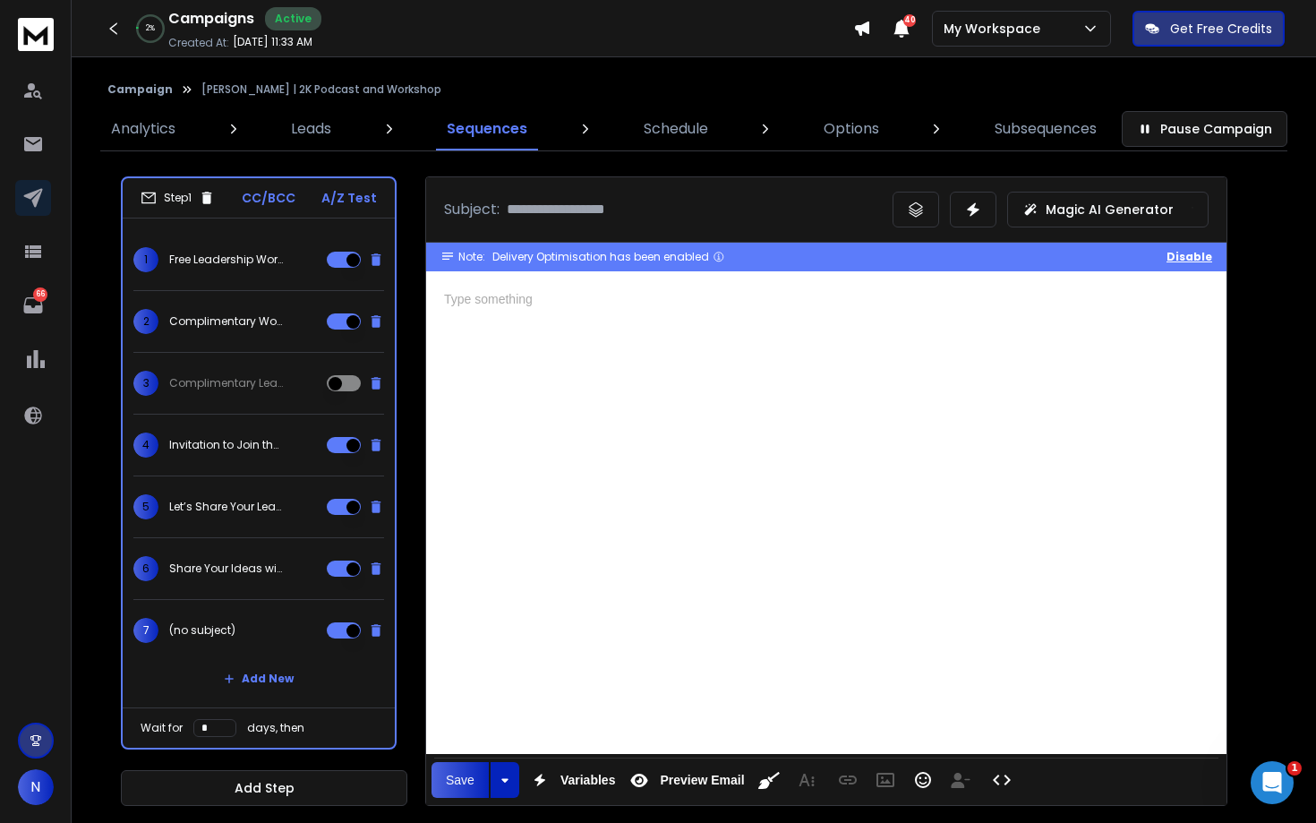
click at [618, 631] on div at bounding box center [826, 512] width 801 height 483
click at [372, 630] on icon at bounding box center [377, 630] width 10 height 13
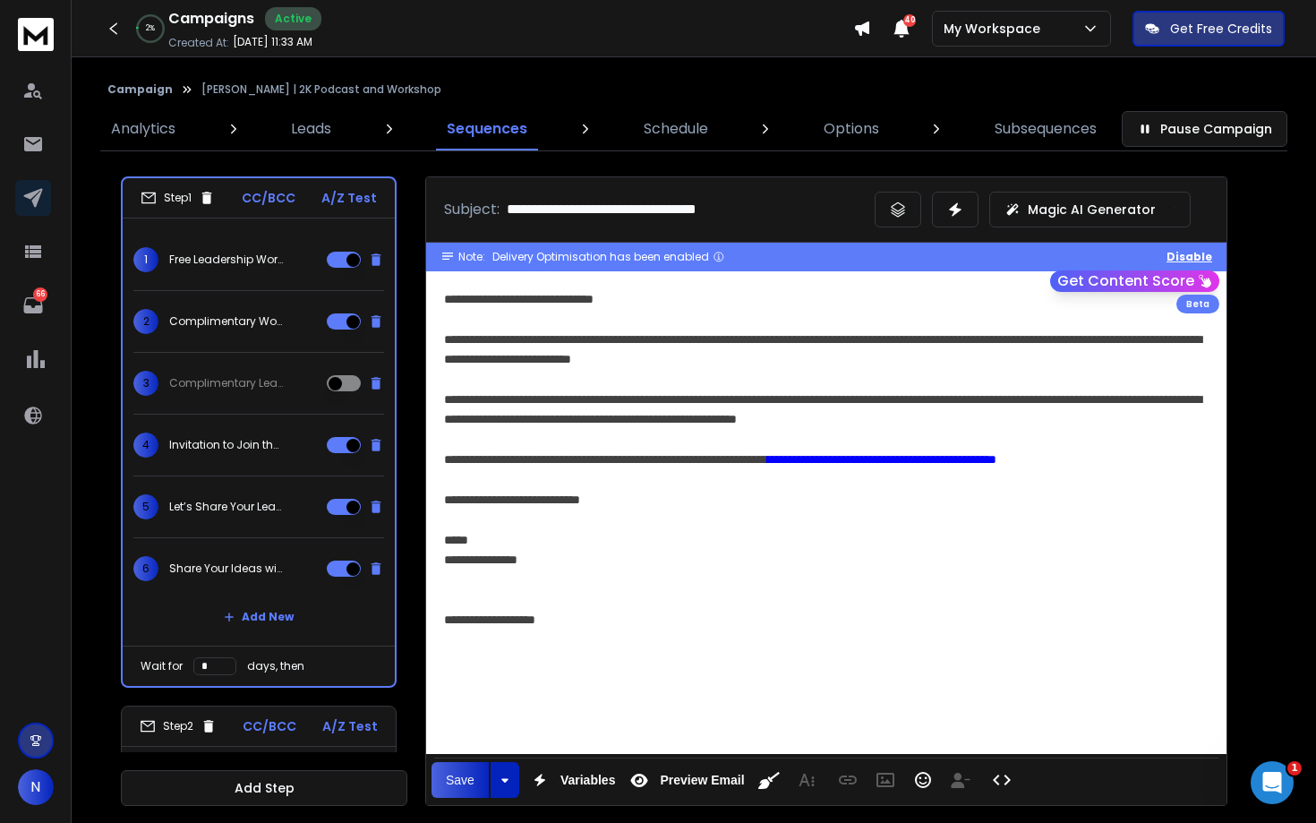
click at [260, 390] on div "3 Complimentary Leadership Workshop?" at bounding box center [208, 383] width 150 height 25
type input "**********"
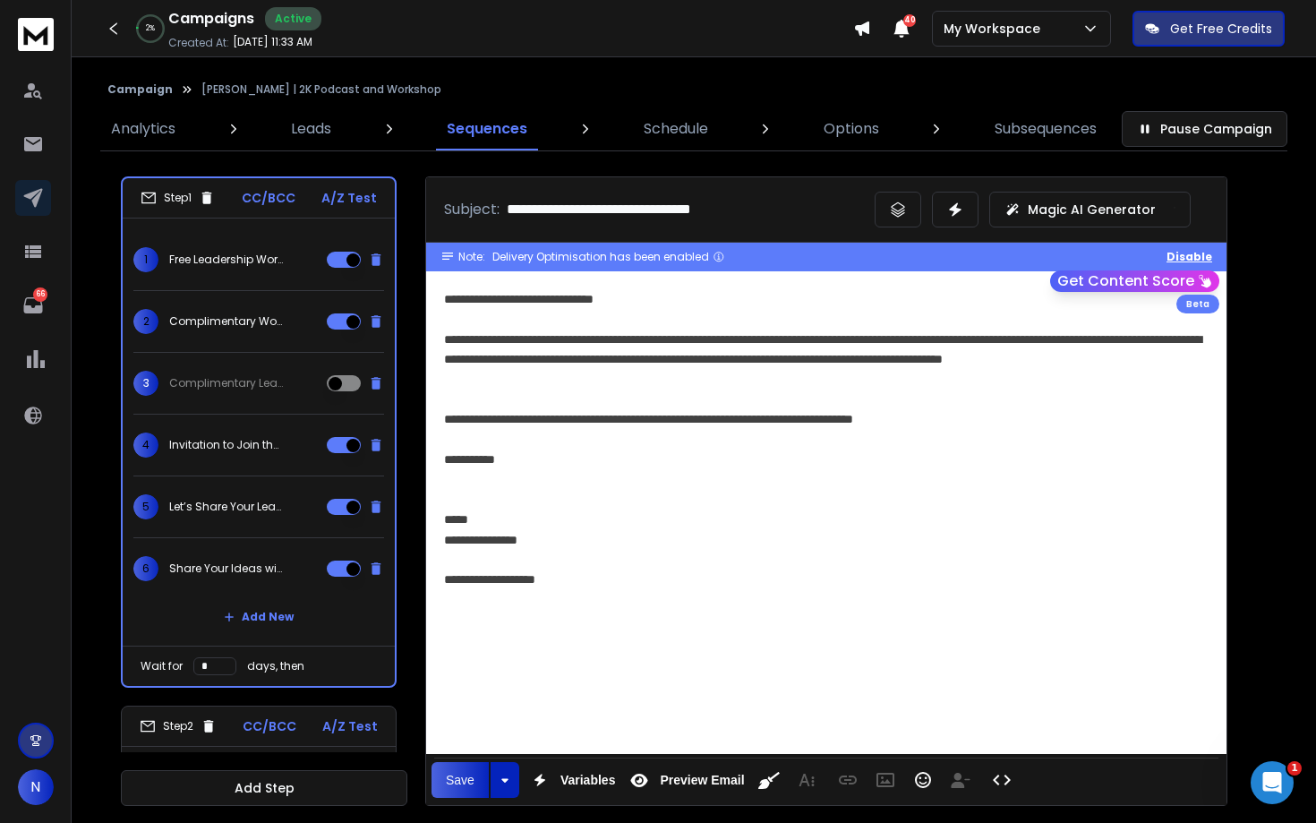
click at [335, 386] on button "button" at bounding box center [344, 383] width 34 height 16
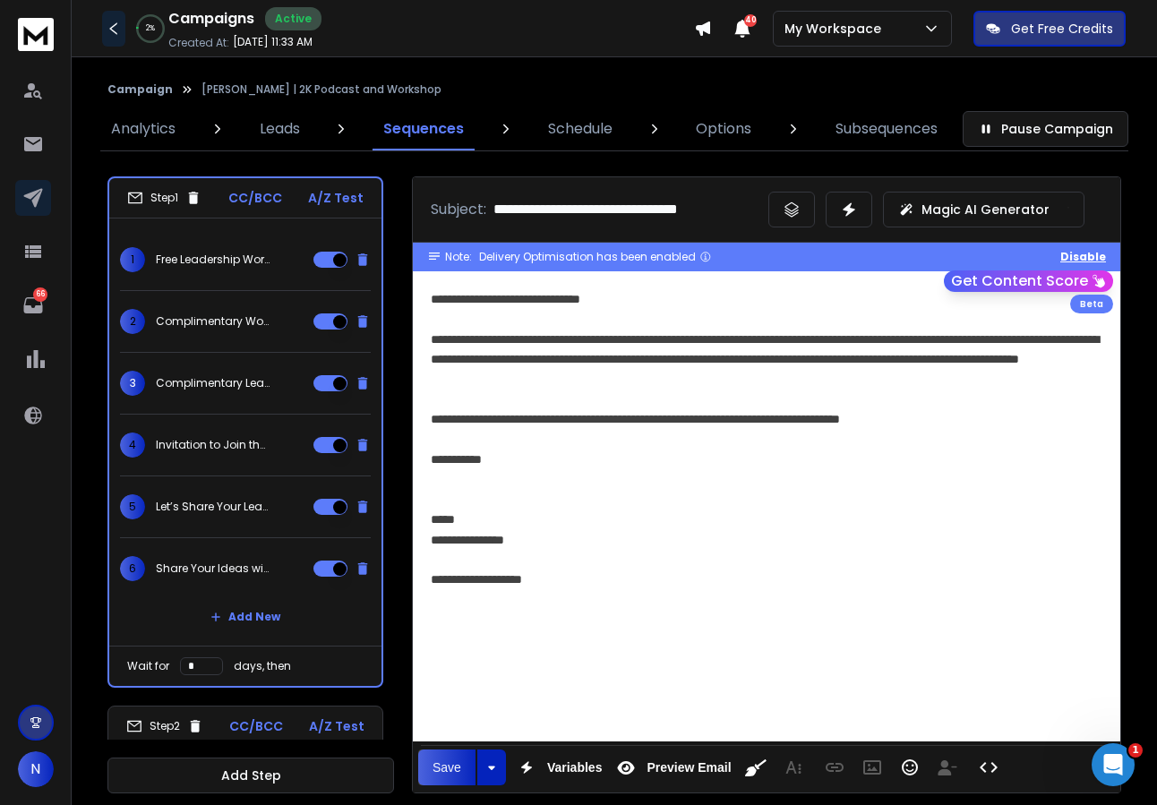
click at [118, 40] on button at bounding box center [113, 29] width 23 height 36
